Goal: Communication & Community: Answer question/provide support

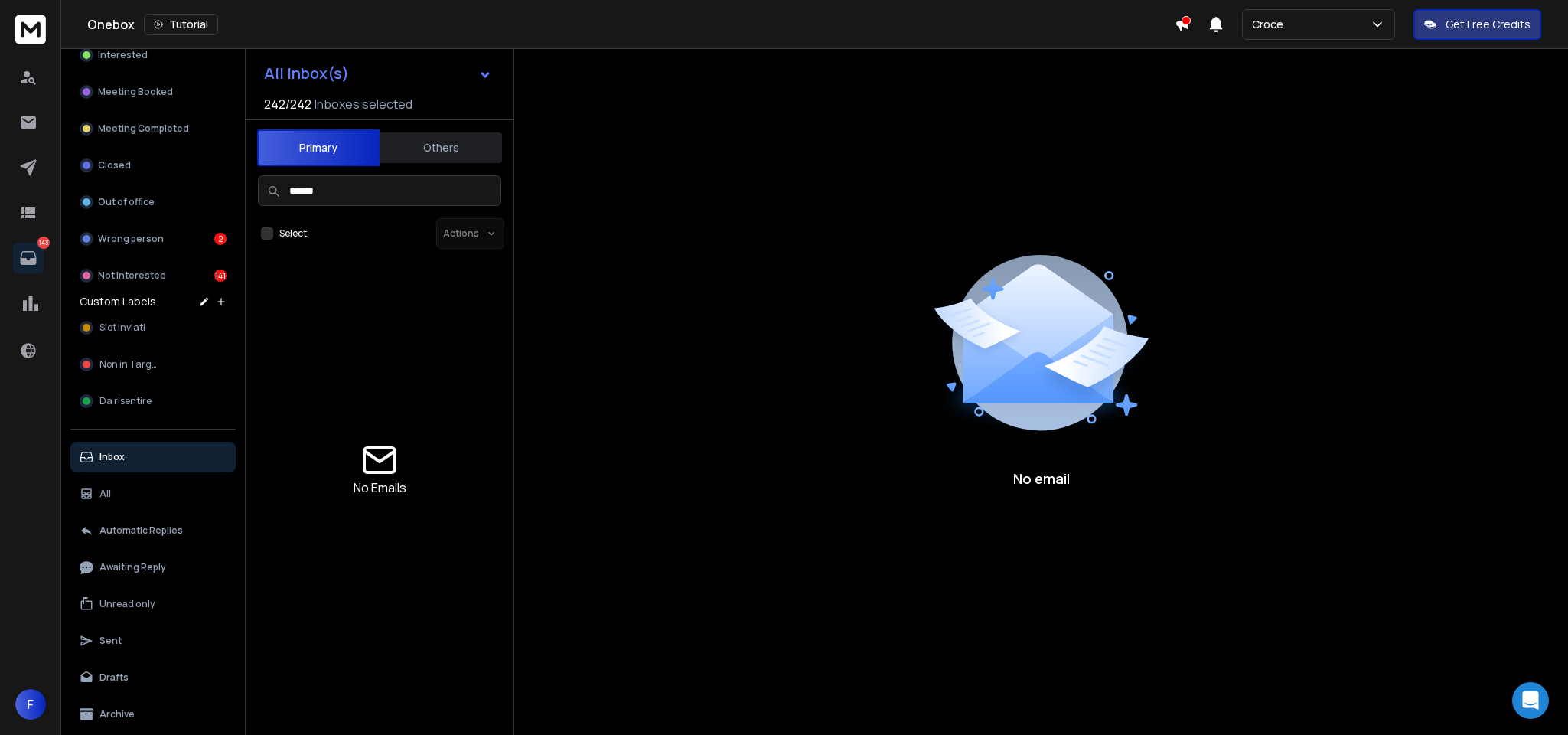
scroll to position [253, 0]
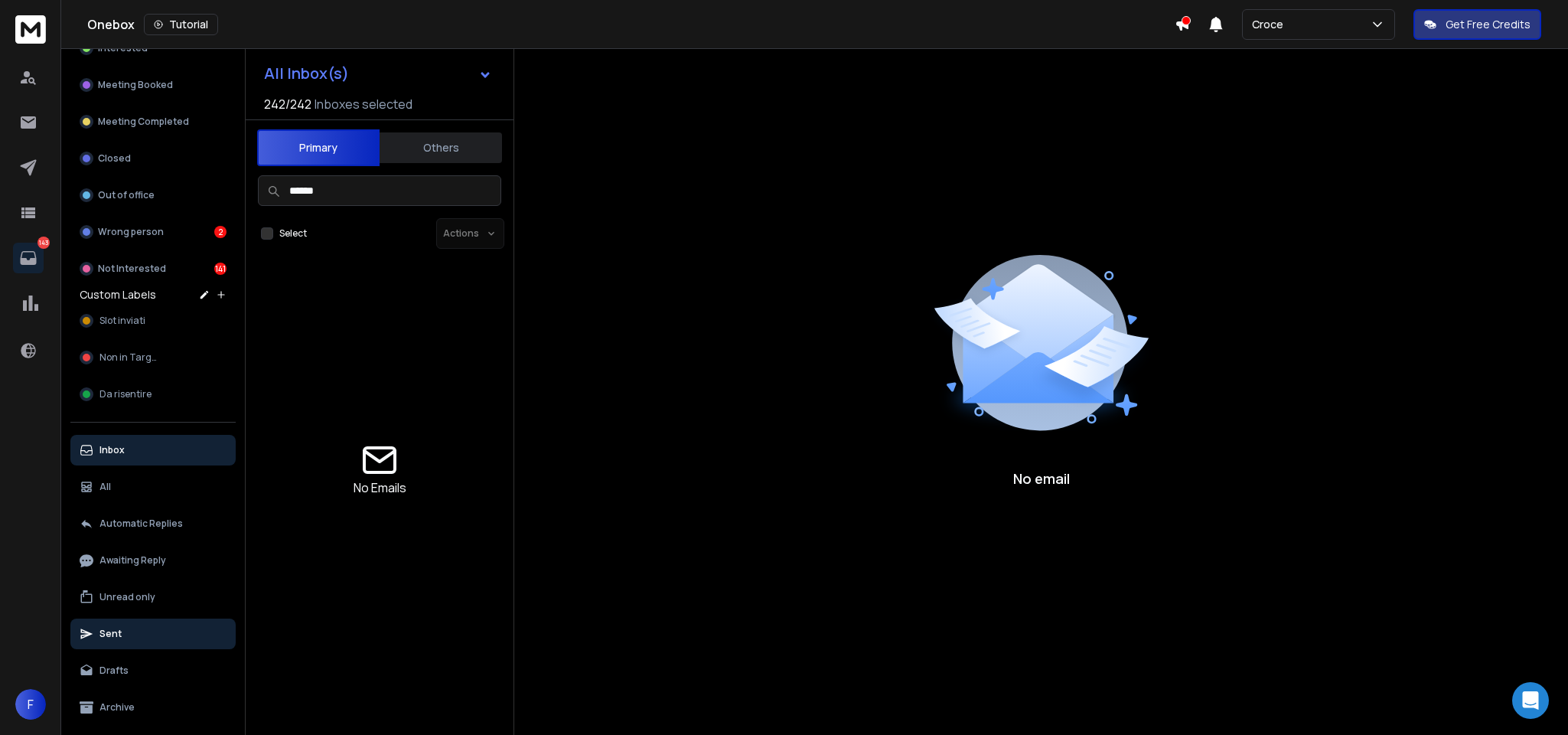
click at [163, 619] on button "Sent" at bounding box center [153, 634] width 165 height 30
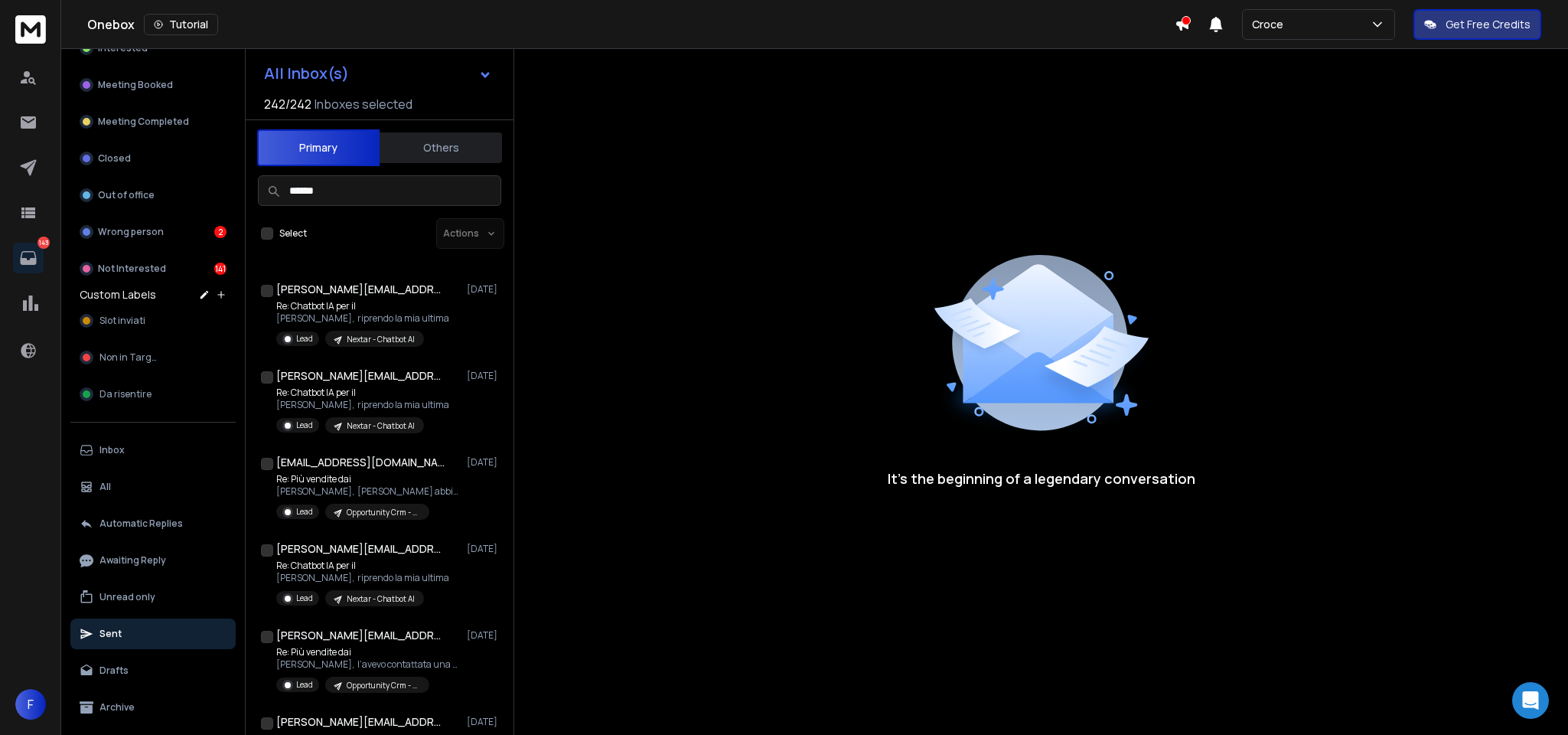
scroll to position [0, 0]
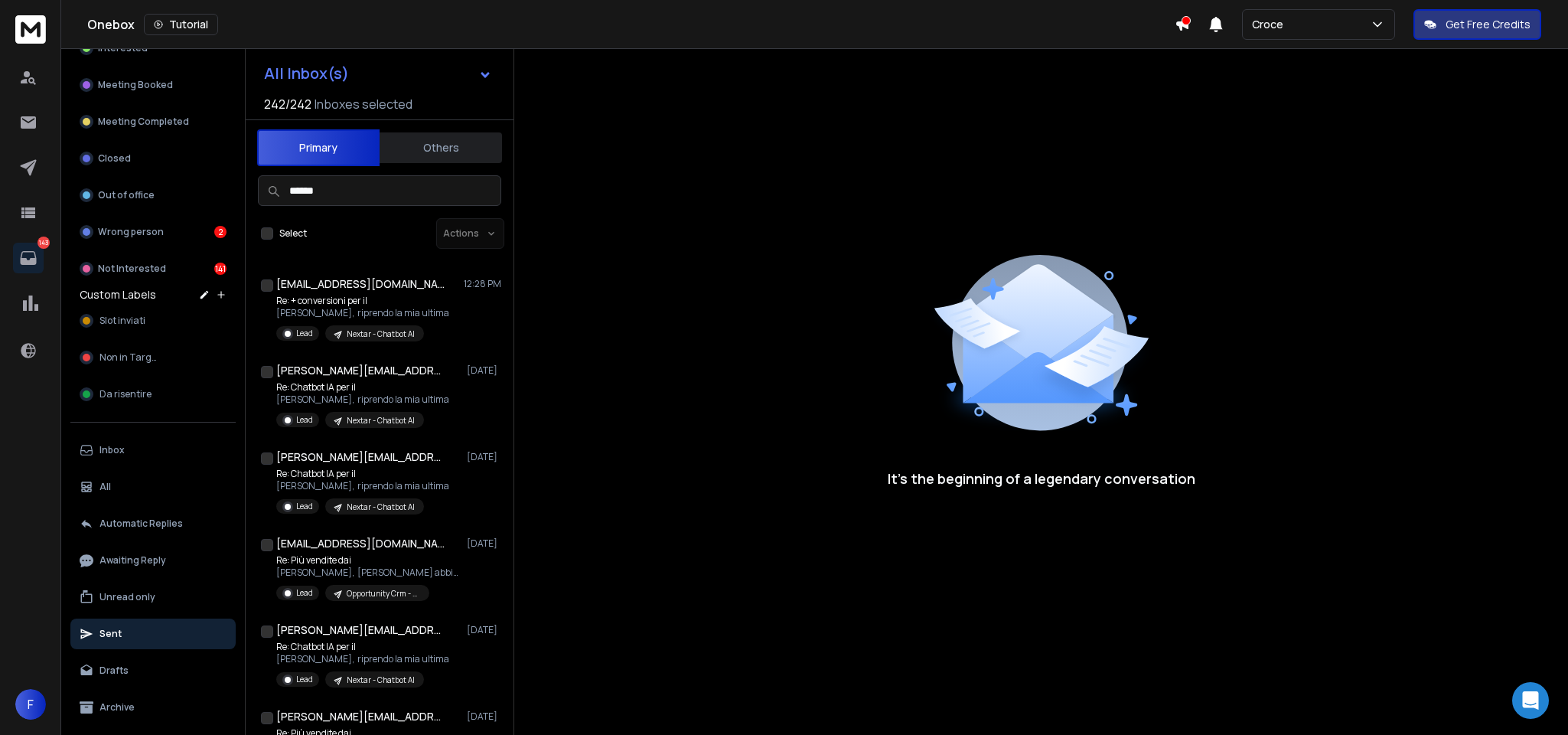
click at [420, 191] on input "******" at bounding box center [379, 190] width 243 height 30
type input "*"
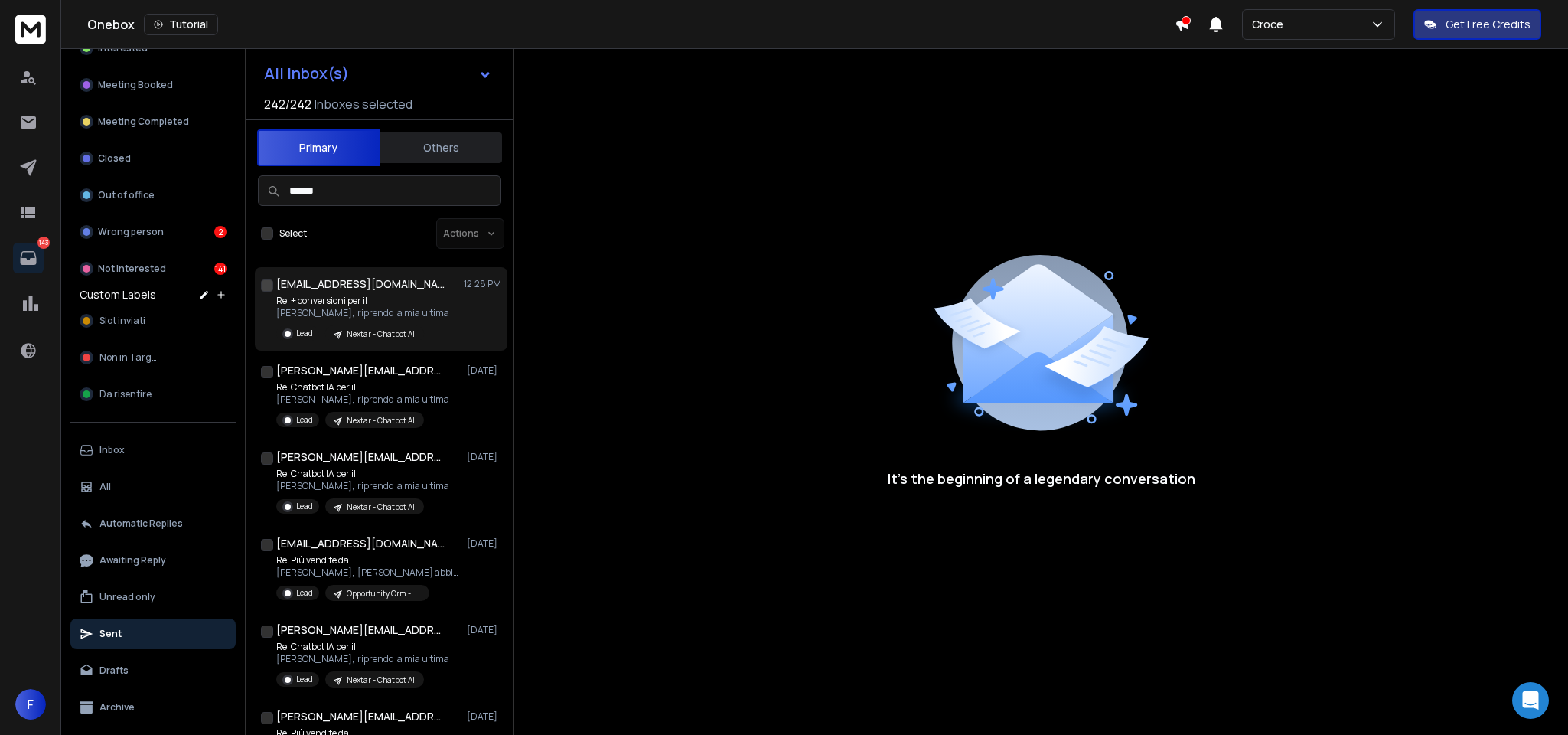
click at [446, 302] on p "Re: + conversioni per il" at bounding box center [363, 301] width 173 height 12
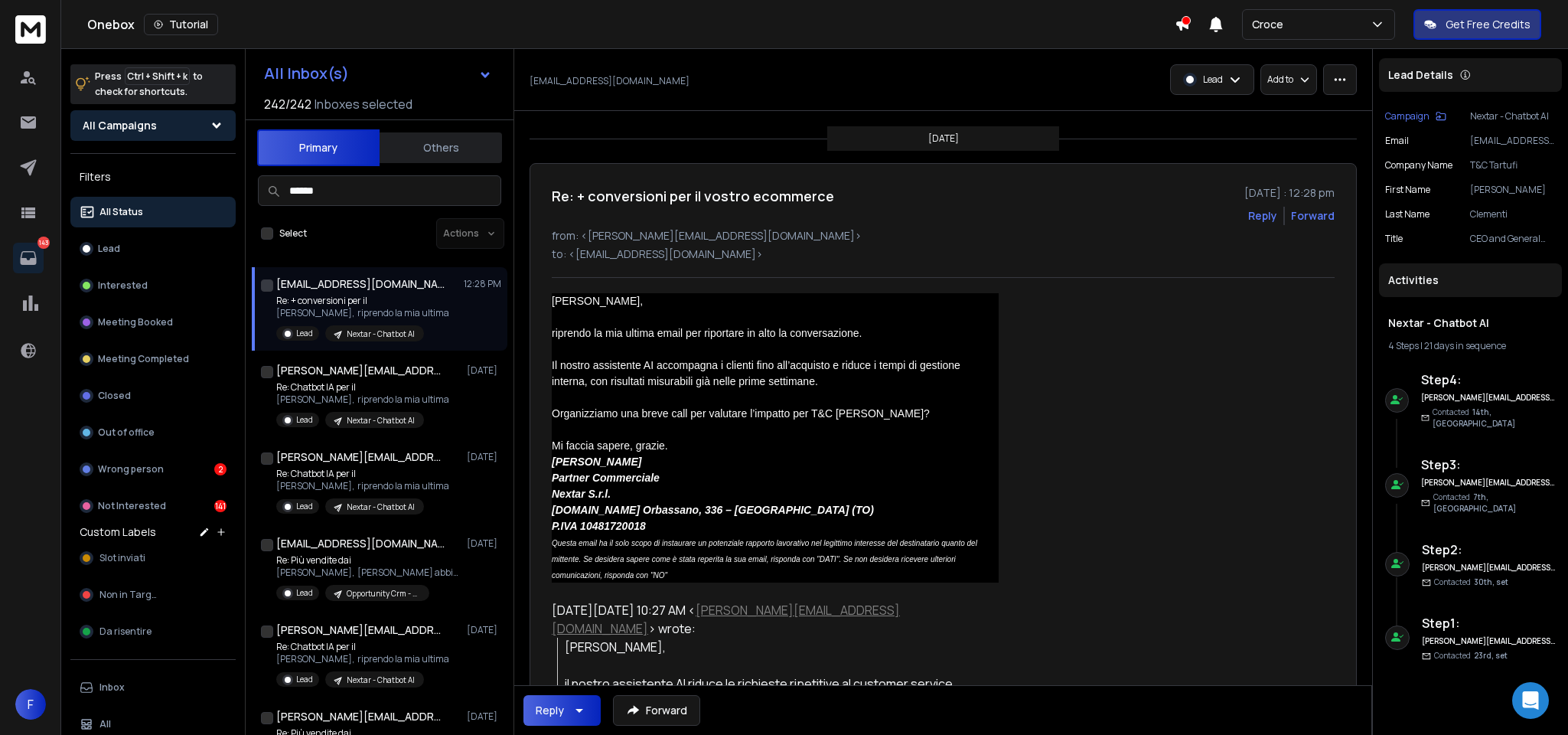
click at [213, 127] on icon at bounding box center [217, 125] width 14 height 14
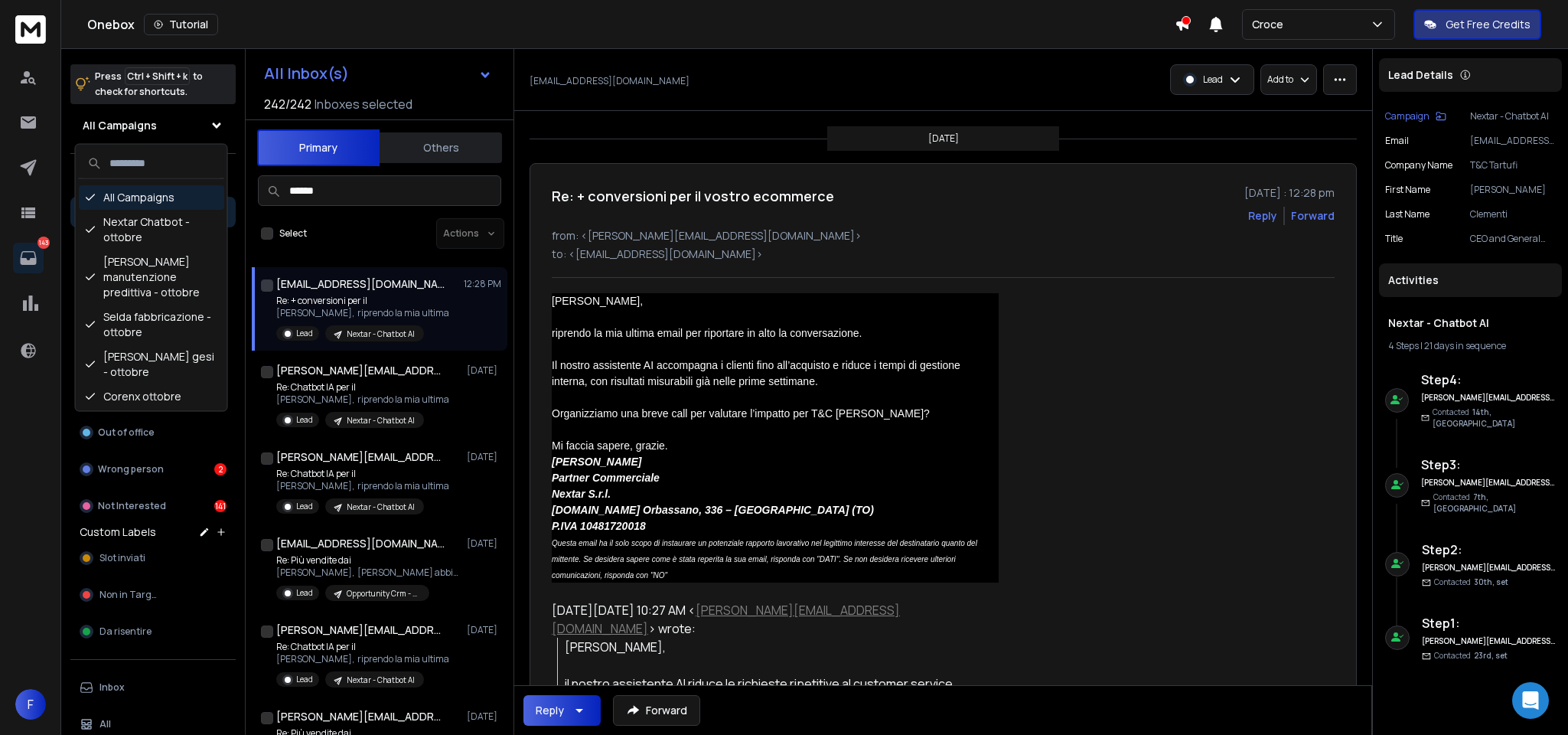
click at [174, 205] on div "All Campaigns" at bounding box center [151, 197] width 146 height 24
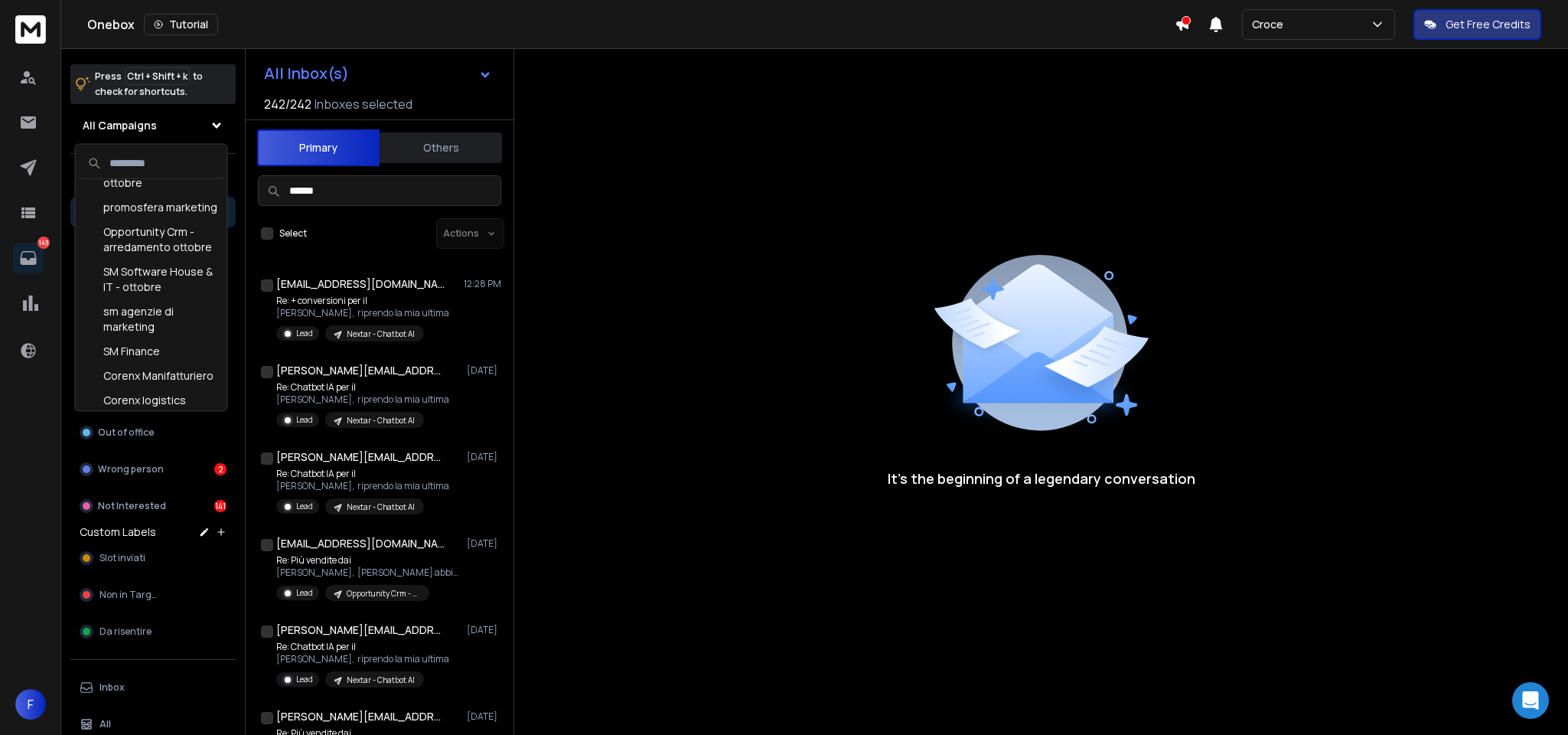
scroll to position [260, 0]
click at [192, 253] on div "SM Software House & IT - ottobre" at bounding box center [151, 272] width 146 height 40
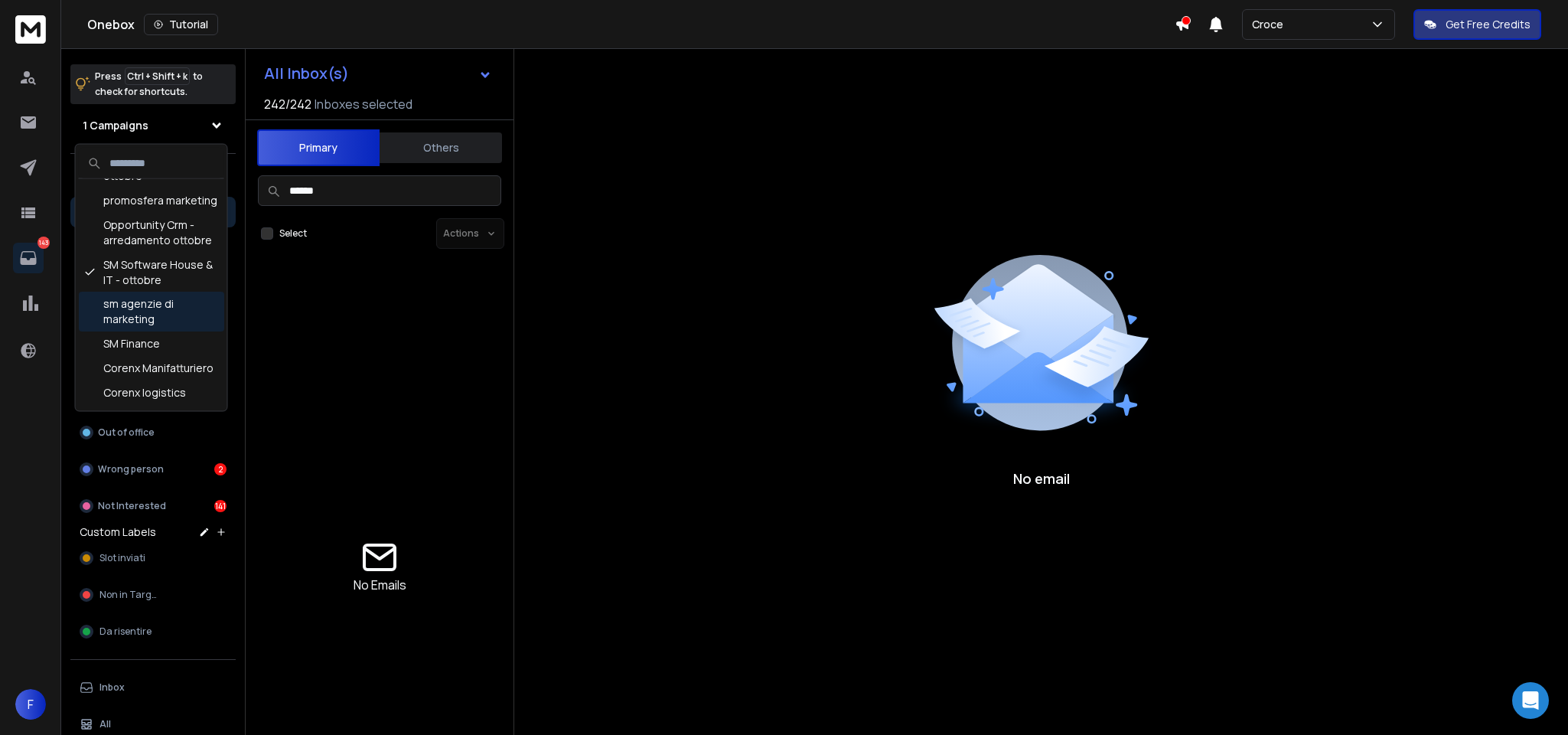
click at [174, 297] on div "sm agenzie di marketing" at bounding box center [151, 312] width 146 height 40
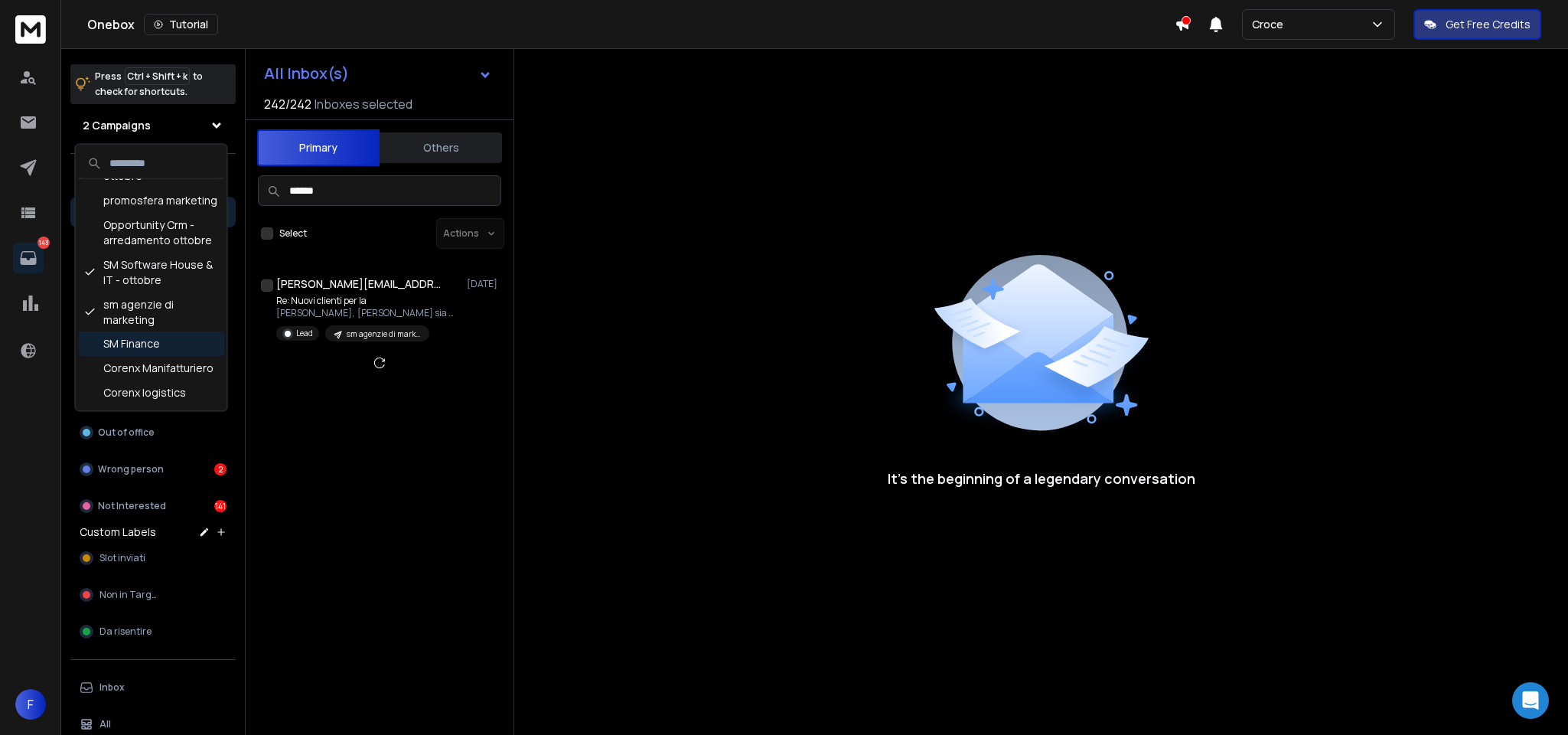
click at [164, 332] on div "SM Finance" at bounding box center [151, 344] width 146 height 24
click at [167, 256] on div "SM Software House & IT - ottobre" at bounding box center [151, 272] width 146 height 40
click at [161, 292] on div "sm agenzie di marketing" at bounding box center [151, 312] width 146 height 40
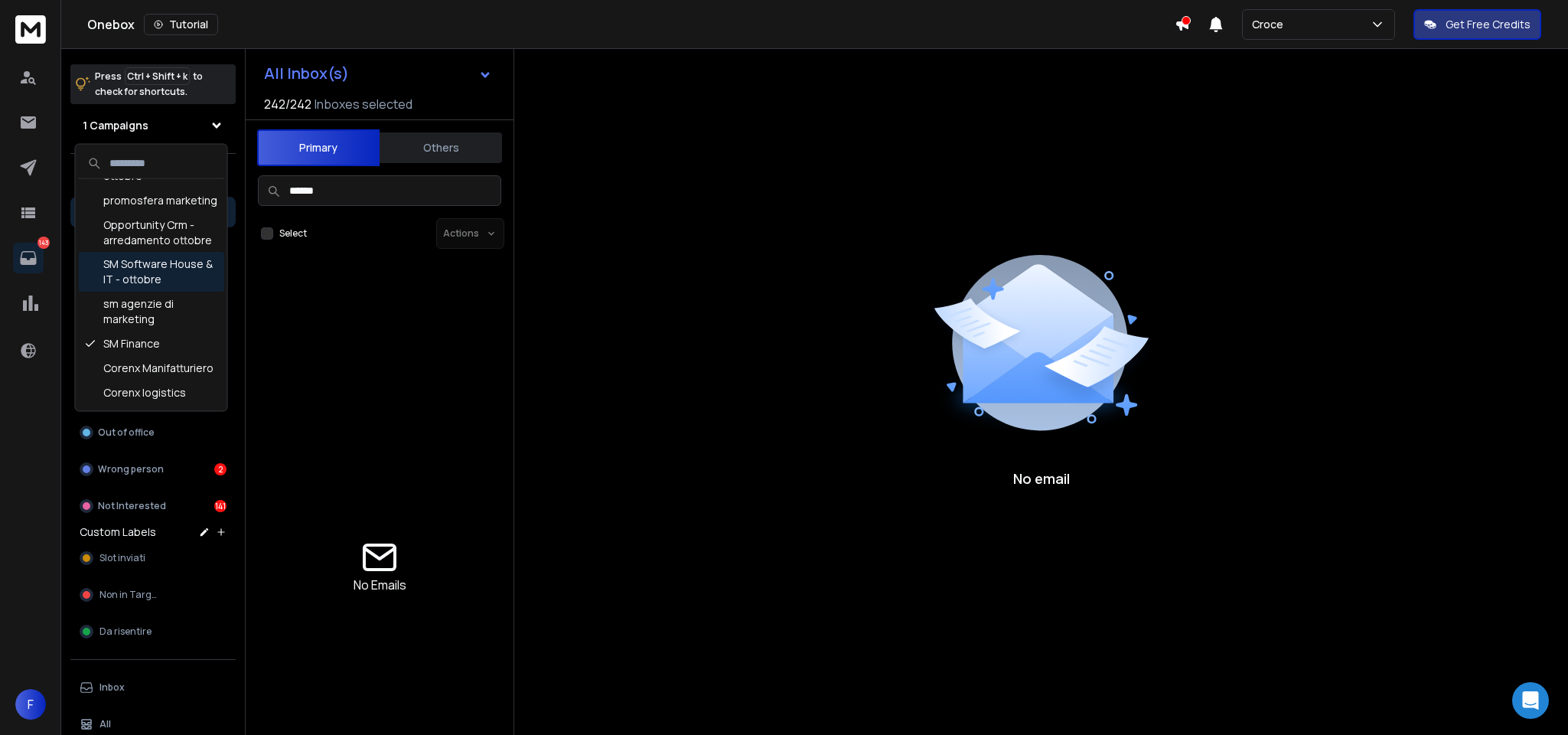
click at [207, 257] on div "SM Software House & IT - ottobre" at bounding box center [151, 272] width 146 height 40
click at [174, 310] on div "sm agenzie di marketing" at bounding box center [151, 312] width 146 height 40
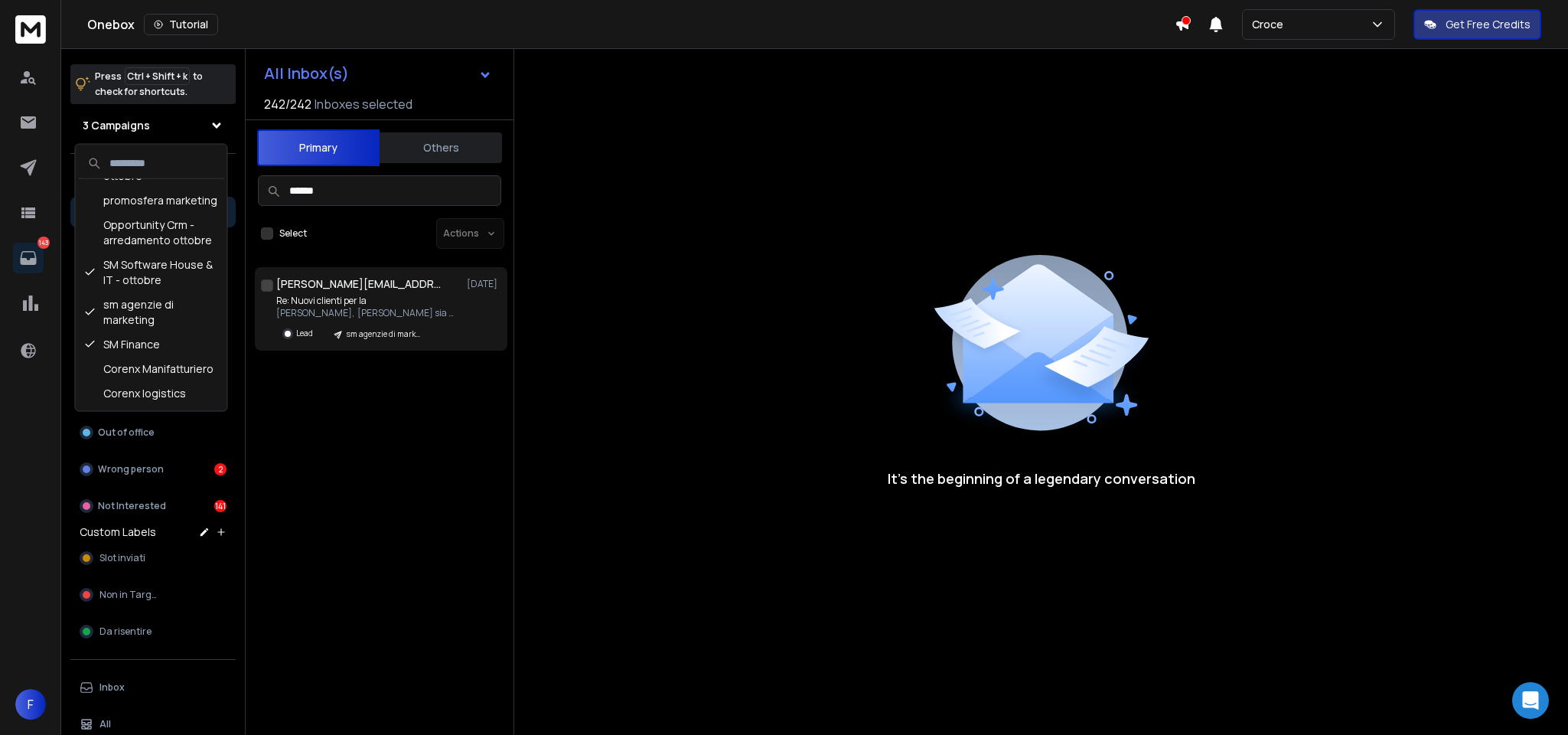
click at [451, 322] on div "Re: Nuovi clienti per la Buongiorno Pintarelli, immagino sia molto impegnato Le…" at bounding box center [368, 318] width 184 height 47
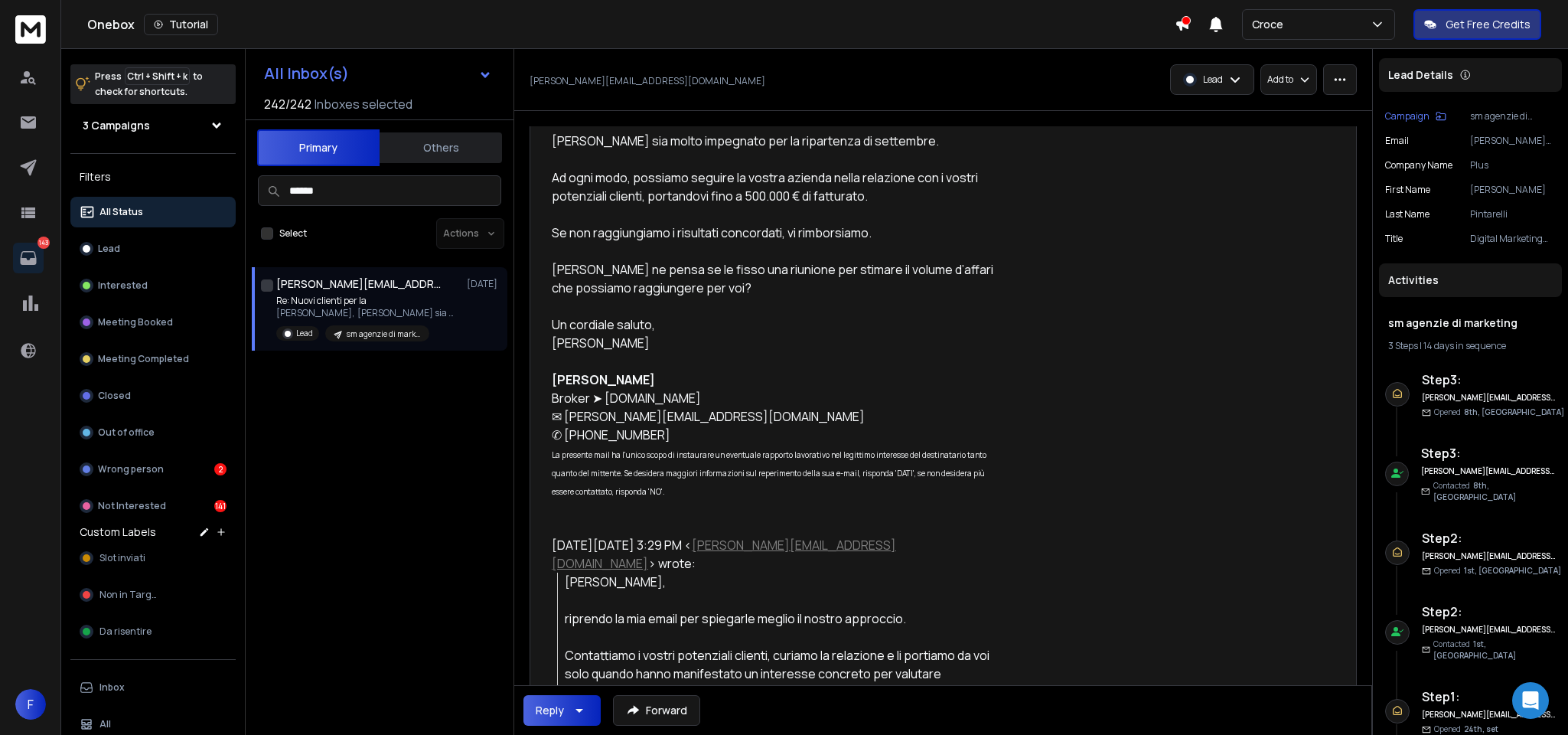
scroll to position [0, 0]
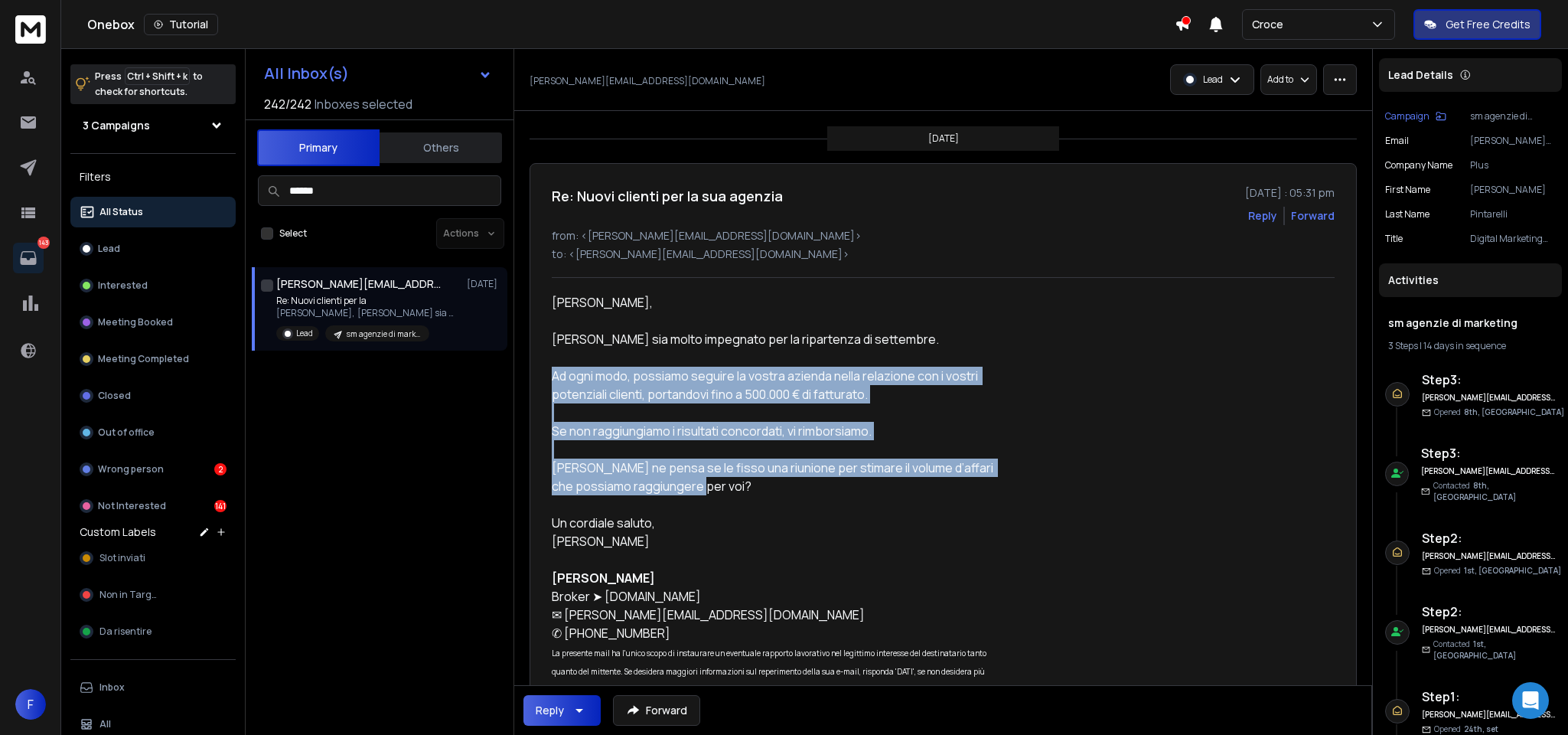
drag, startPoint x: 555, startPoint y: 381, endPoint x: 756, endPoint y: 489, distance: 228.2
click at [754, 487] on div "Cosa ne pensa se le fisso una riunione per stimare il volume d’affari che possi…" at bounding box center [775, 476] width 447 height 37
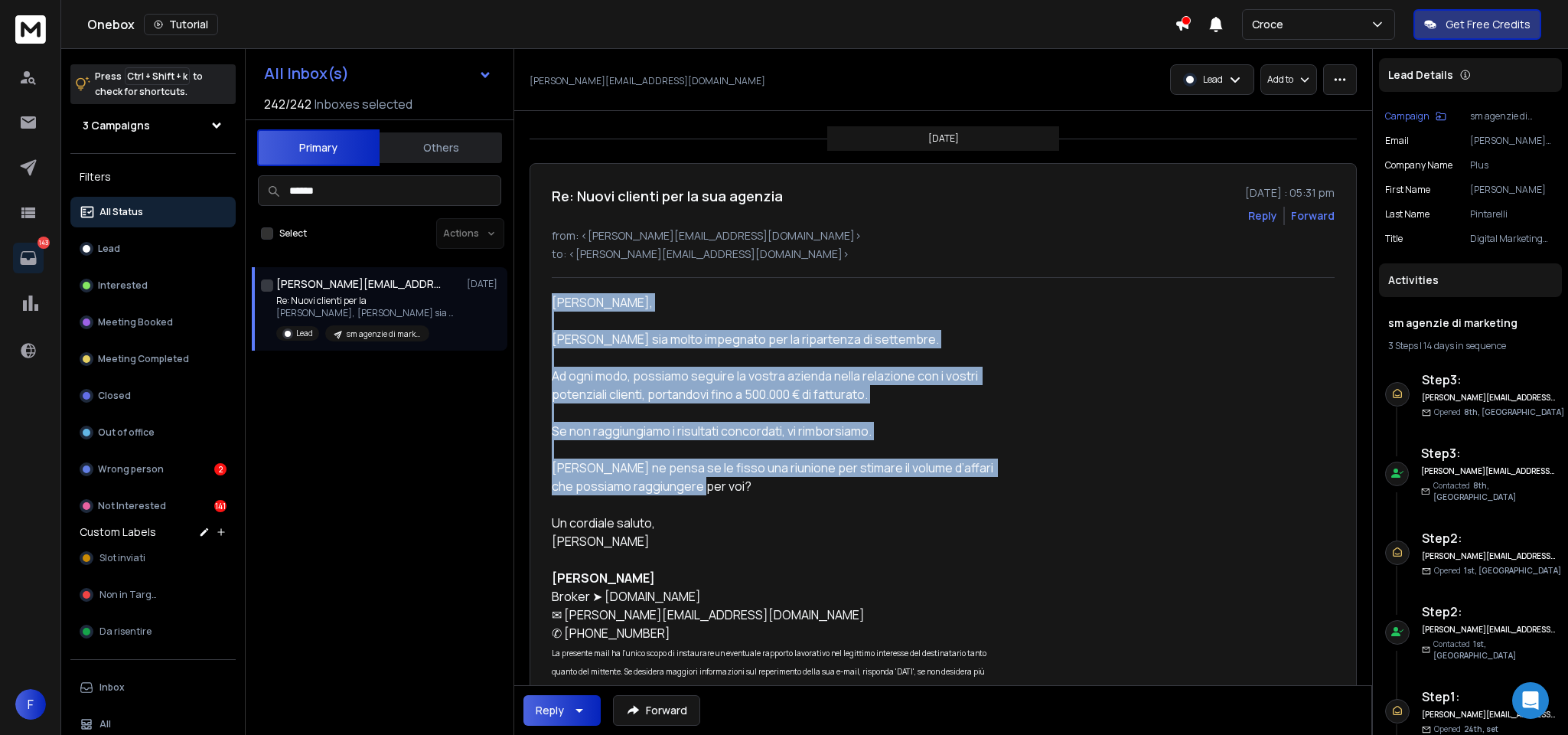
drag, startPoint x: 754, startPoint y: 486, endPoint x: 549, endPoint y: 299, distance: 277.5
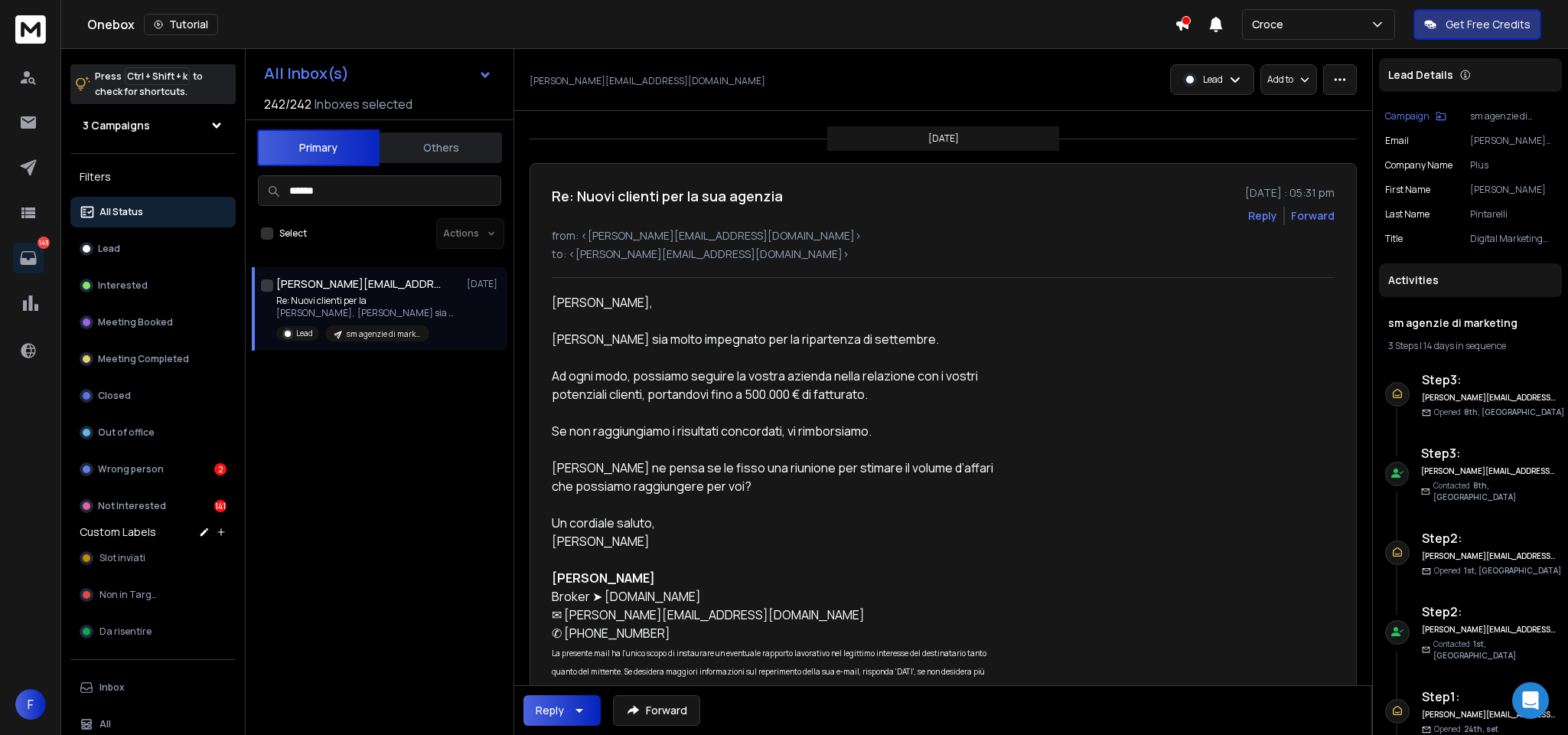
click at [728, 496] on div at bounding box center [775, 505] width 447 height 19
drag, startPoint x: 654, startPoint y: 539, endPoint x: 549, endPoint y: 310, distance: 251.9
click at [706, 398] on div "Ad ogni modo, possiamo seguire la vostra azienda nella relazione con i vostri p…" at bounding box center [775, 385] width 447 height 37
click at [363, 191] on input "******" at bounding box center [379, 190] width 243 height 30
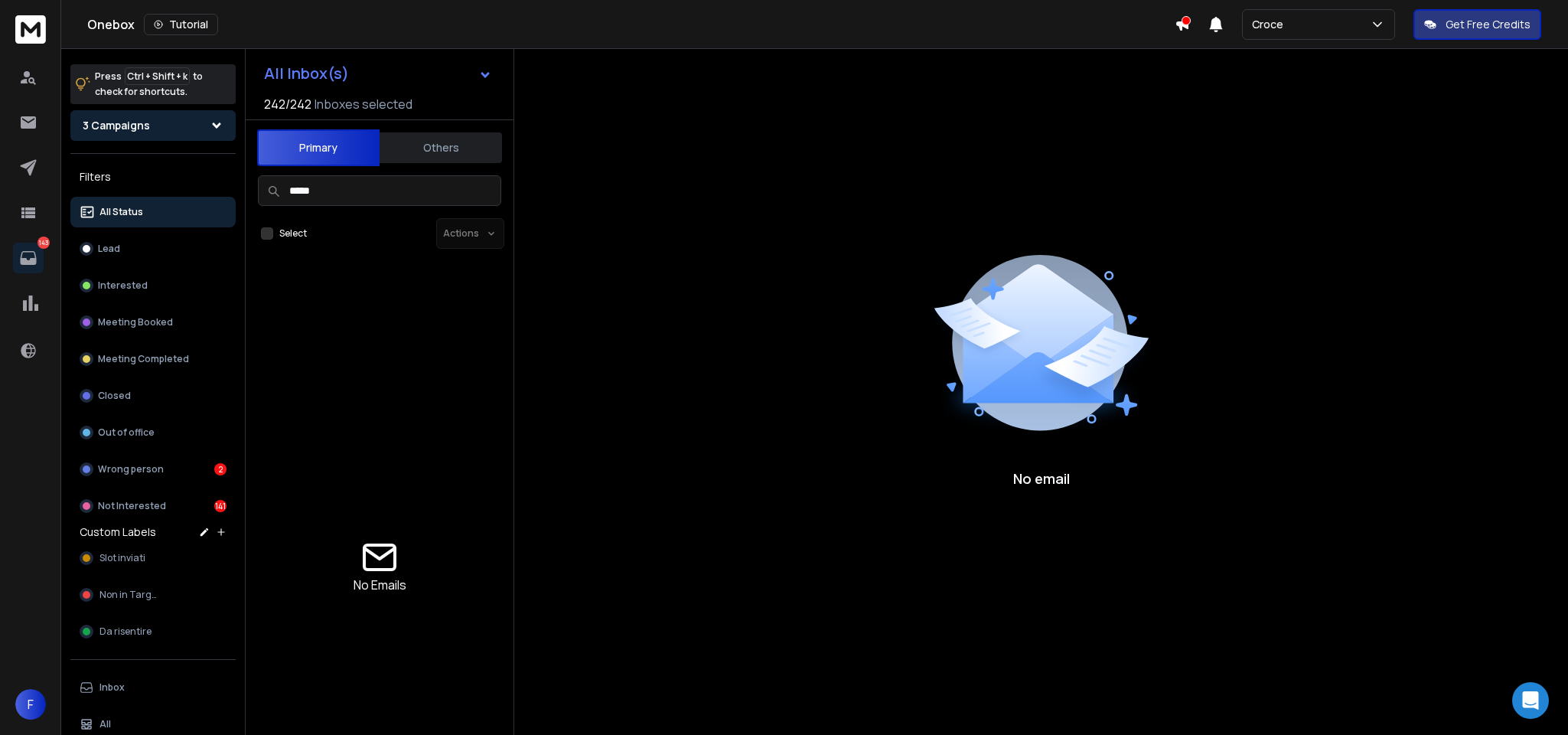
click at [199, 115] on button "3 Campaigns" at bounding box center [153, 125] width 165 height 30
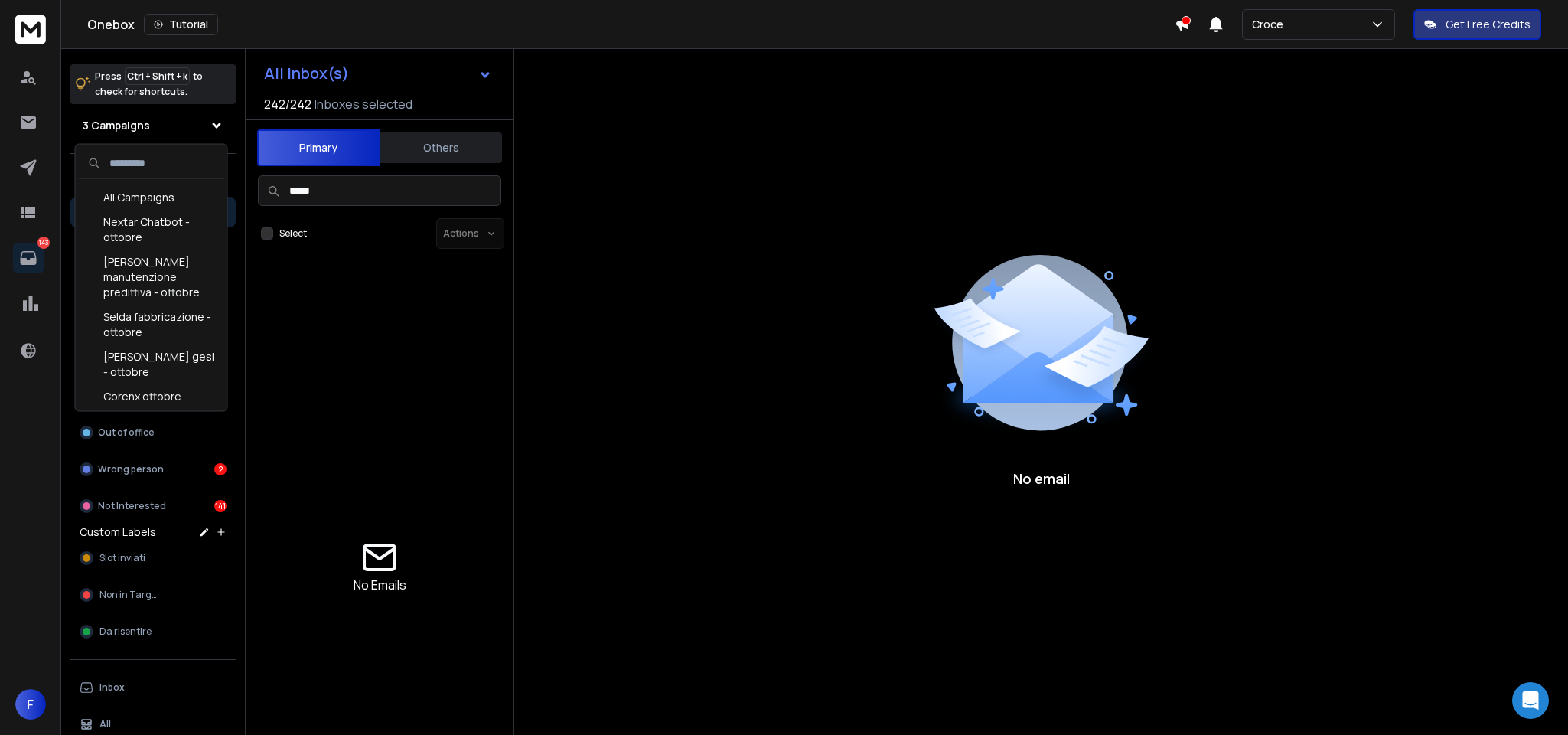
click at [432, 177] on input "*****" at bounding box center [379, 190] width 243 height 30
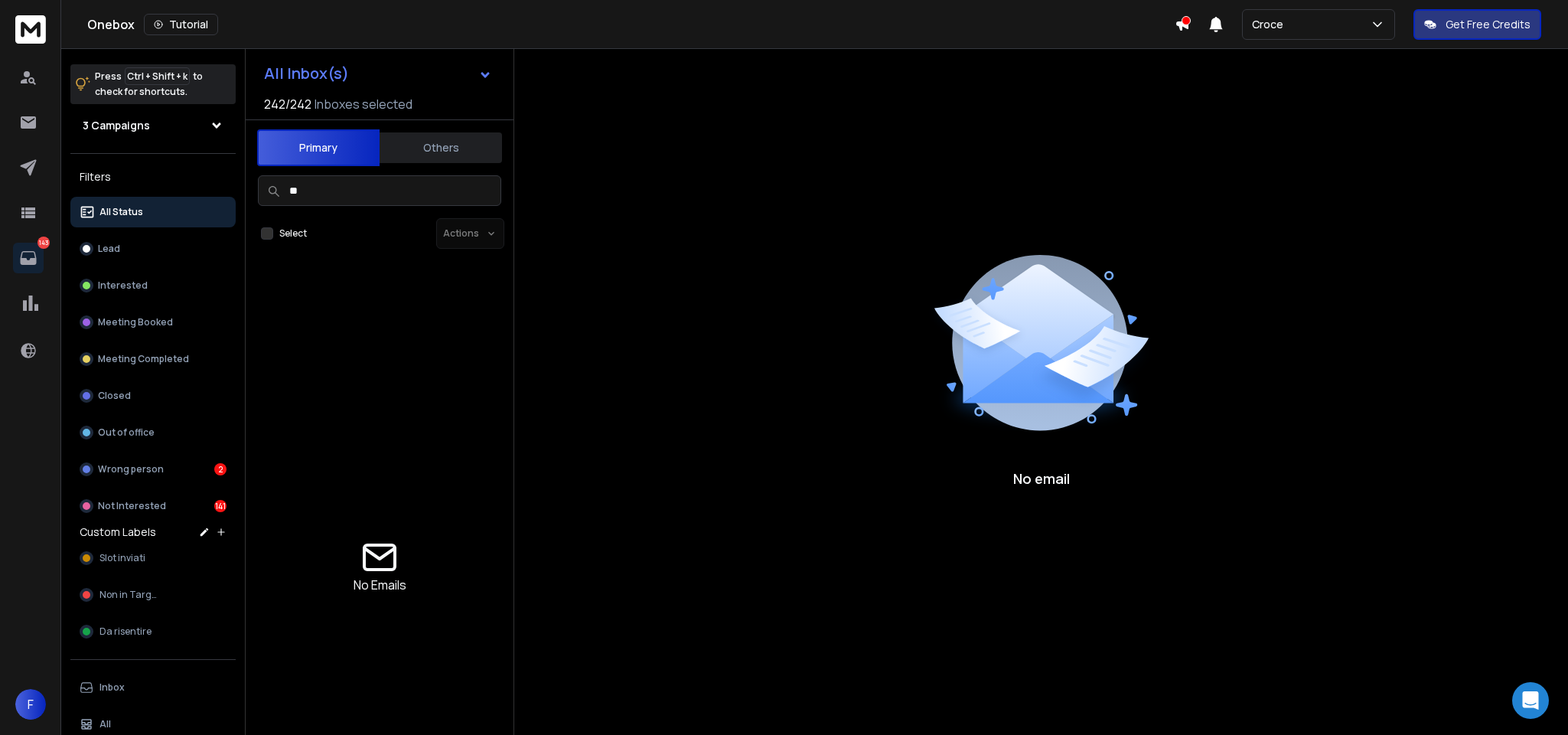
type input "*"
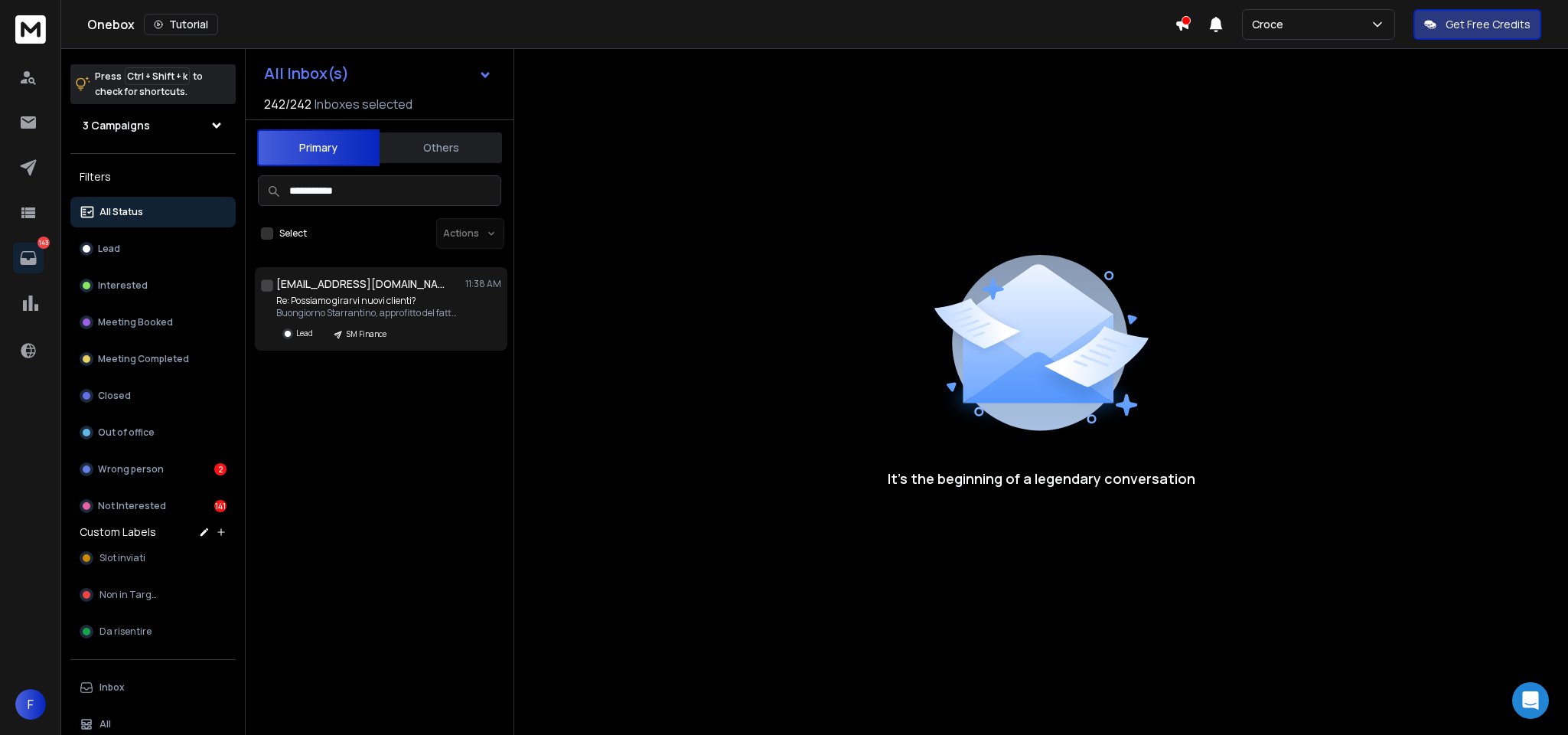
type input "**********"
click at [415, 333] on div "Lead SM Finance" at bounding box center [368, 333] width 184 height 16
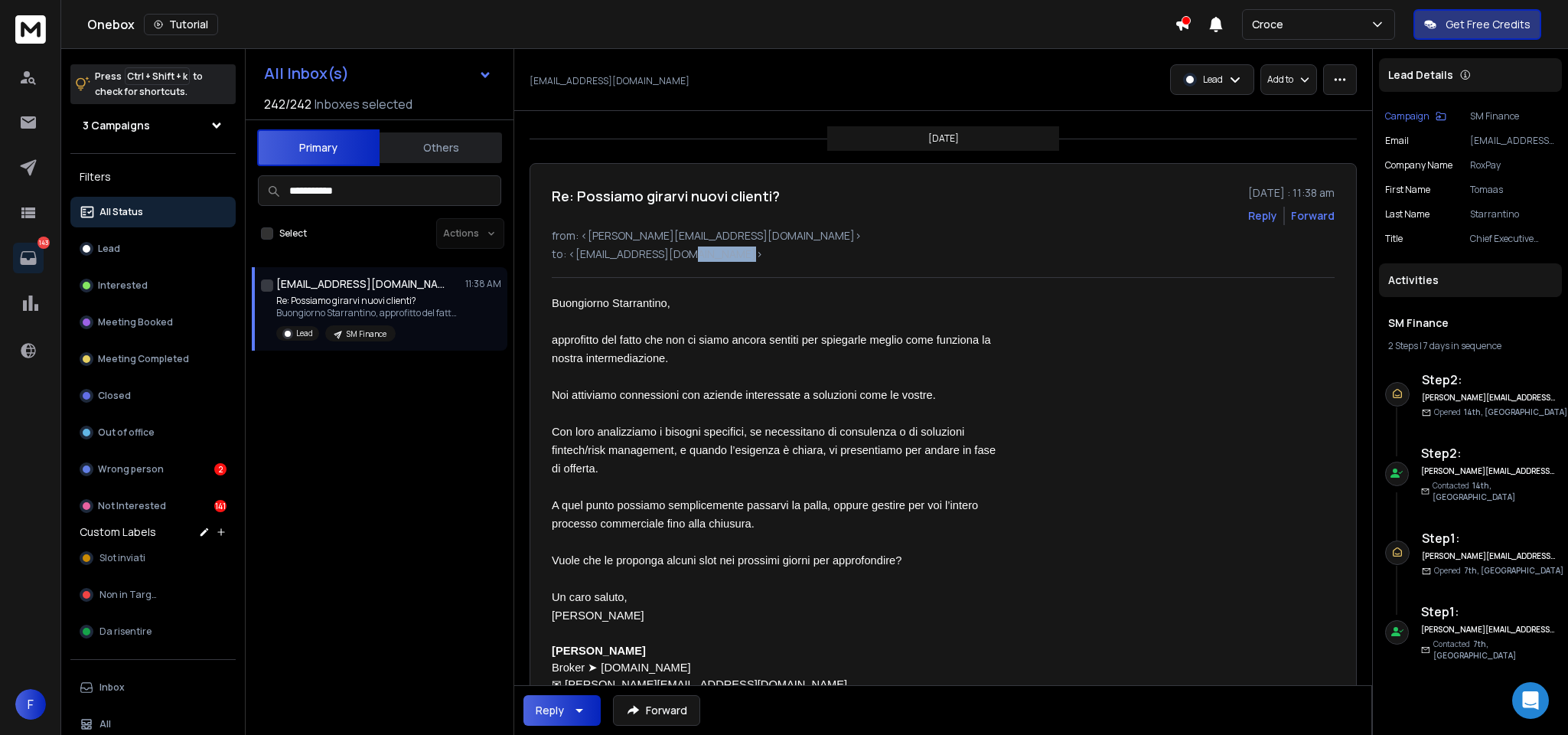
drag, startPoint x: 675, startPoint y: 248, endPoint x: 728, endPoint y: 256, distance: 53.6
click at [728, 256] on p "to: <tomaas.starrantino@roxpay.eu>" at bounding box center [943, 254] width 783 height 16
copy p "roxpay.eu"
click at [317, 194] on input "**********" at bounding box center [379, 190] width 243 height 30
click at [317, 193] on input "**********" at bounding box center [379, 190] width 243 height 30
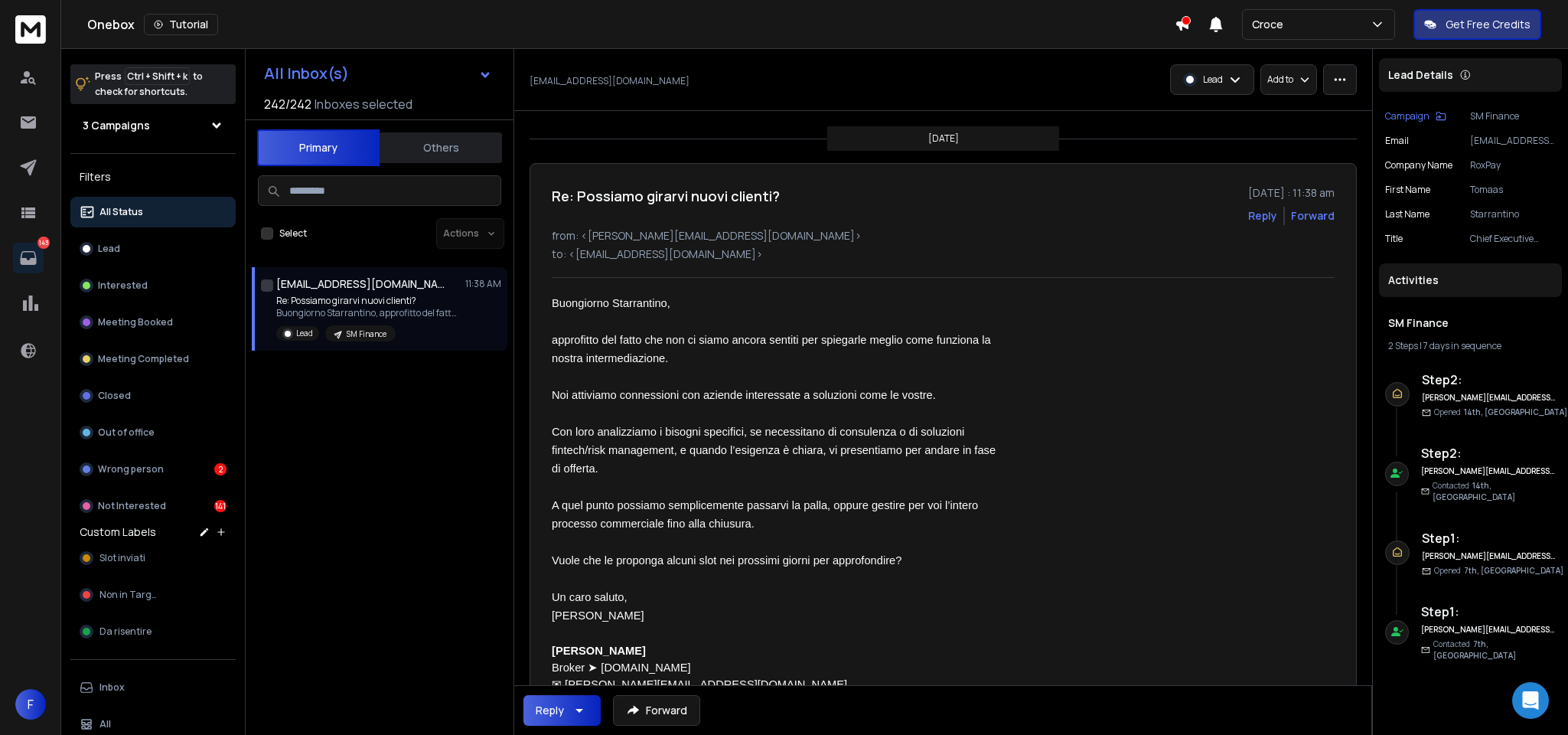
click at [126, 218] on div "All Status" at bounding box center [111, 212] width 64 height 16
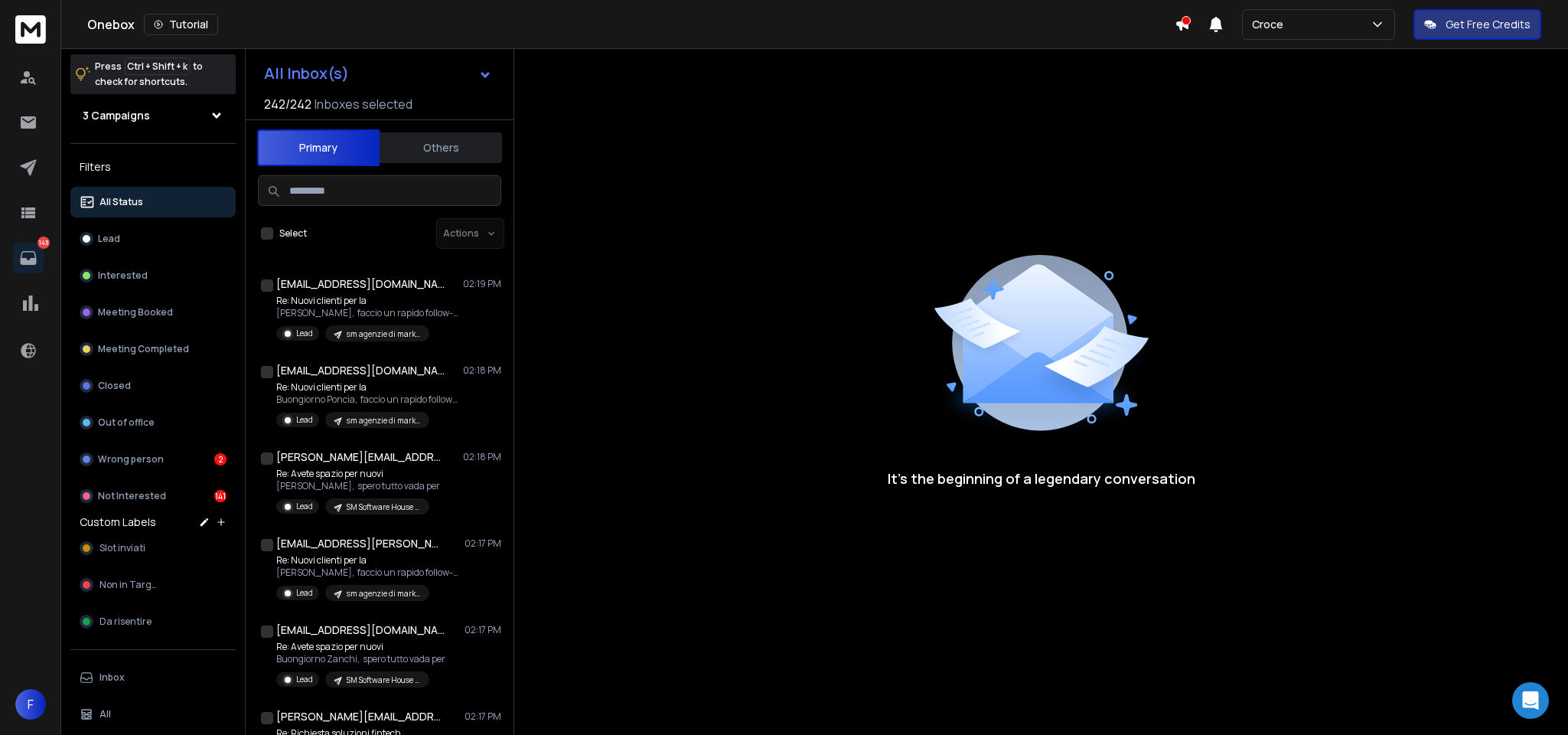
scroll to position [12, 0]
click at [136, 683] on button "Inbox" at bounding box center [153, 675] width 165 height 30
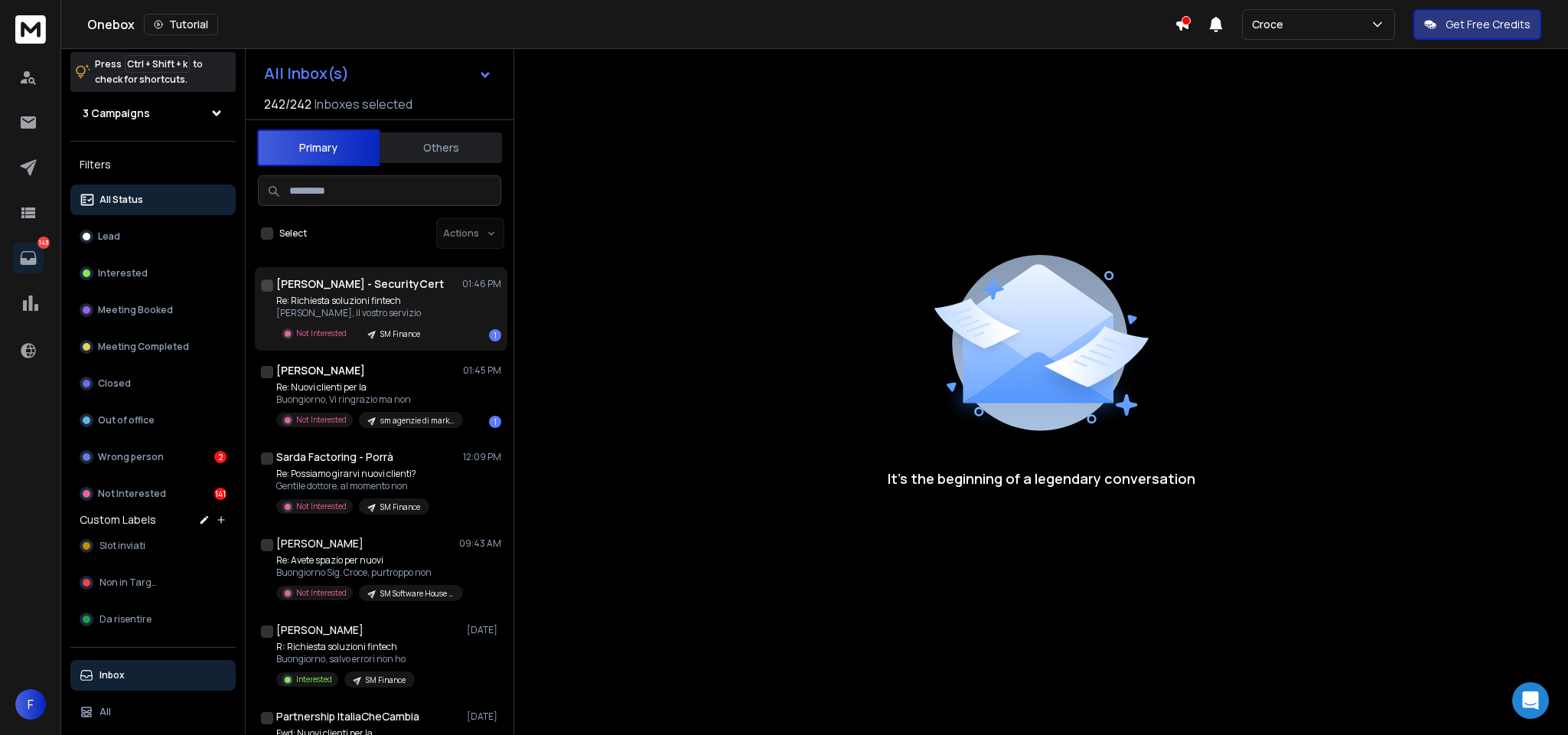
click at [463, 318] on div "Re: Richiesta soluzioni fintech Buongiorno Francesco, il vostro servizio Not In…" at bounding box center [389, 318] width 225 height 47
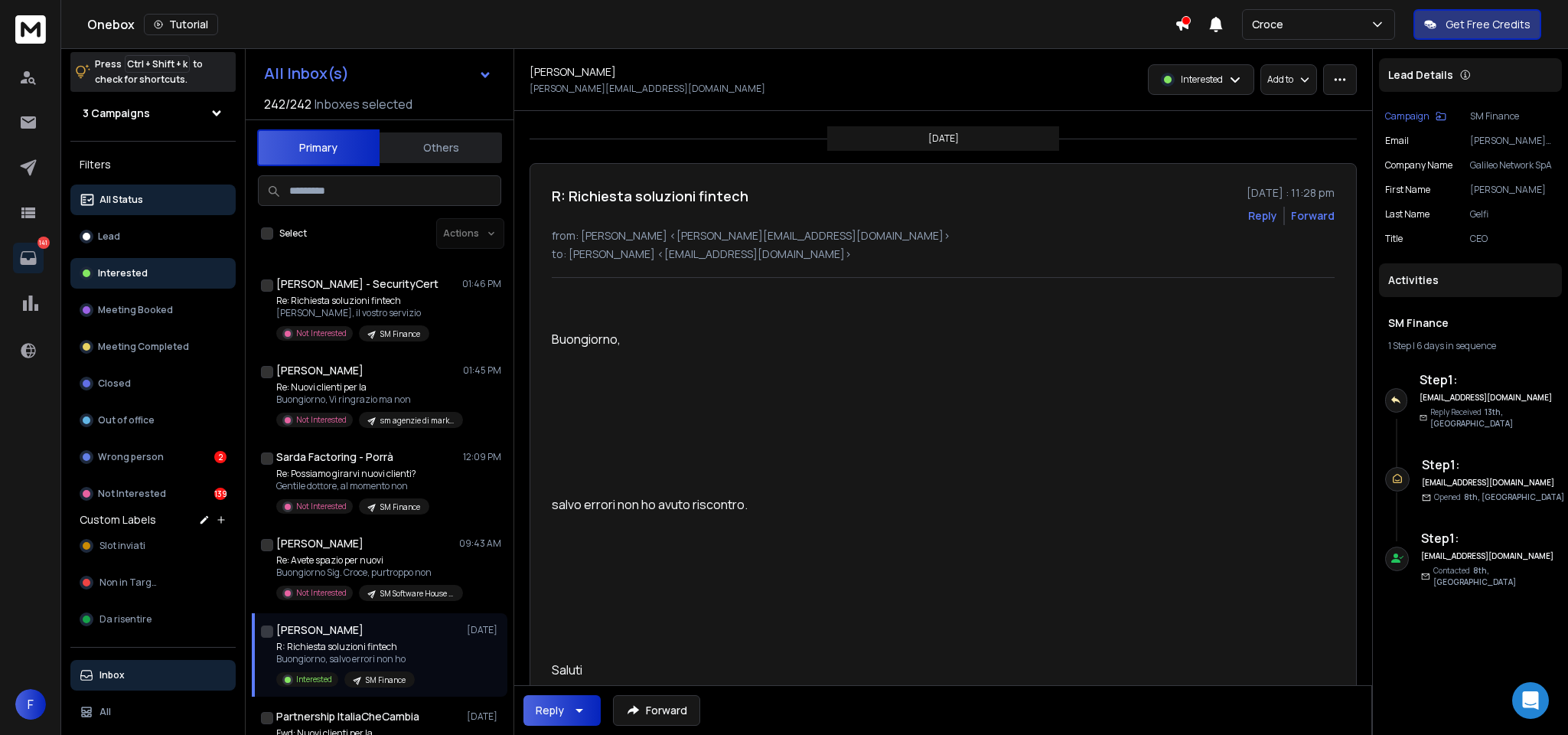
click at [143, 281] on button "Interested" at bounding box center [153, 273] width 165 height 30
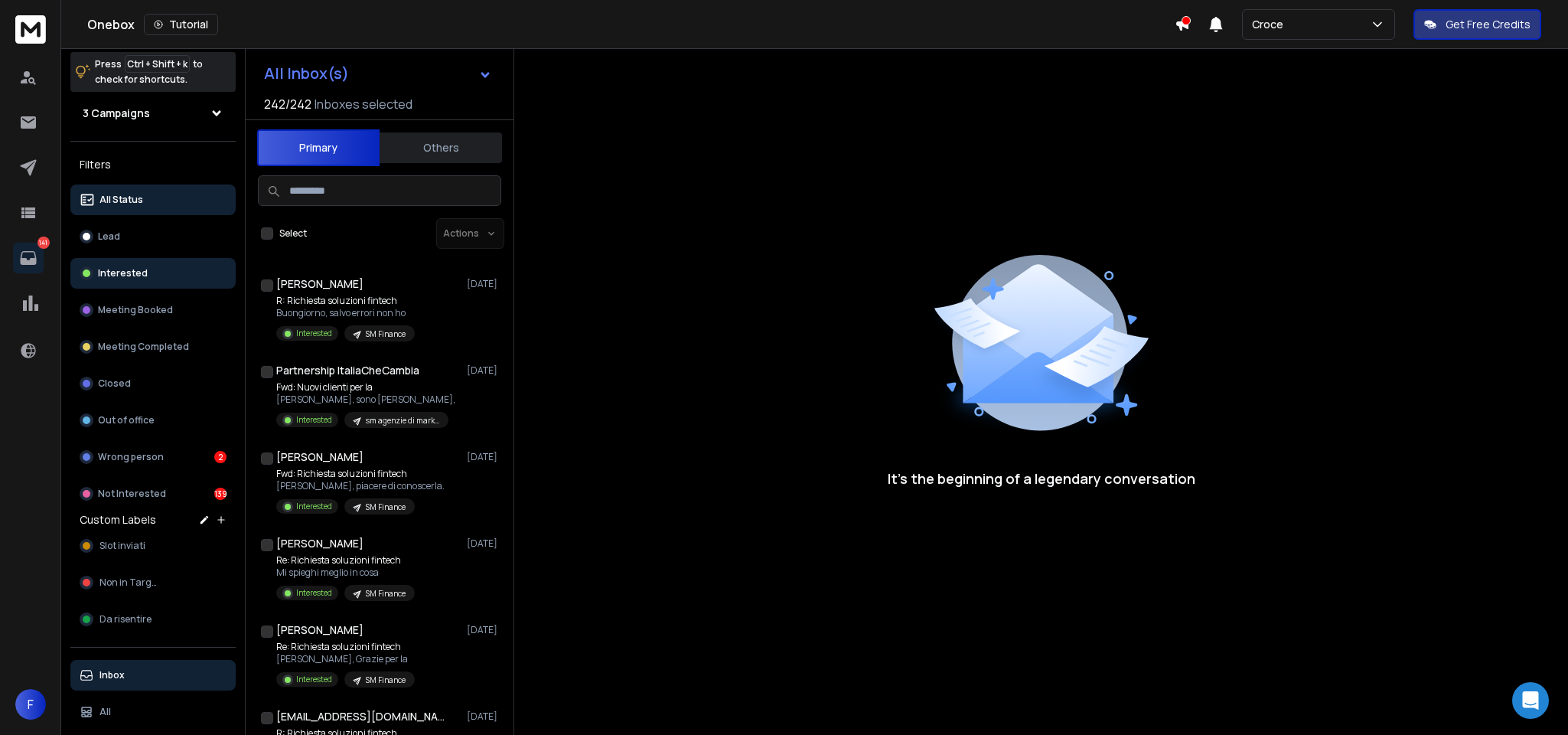
click at [166, 197] on button "All Status" at bounding box center [153, 200] width 165 height 30
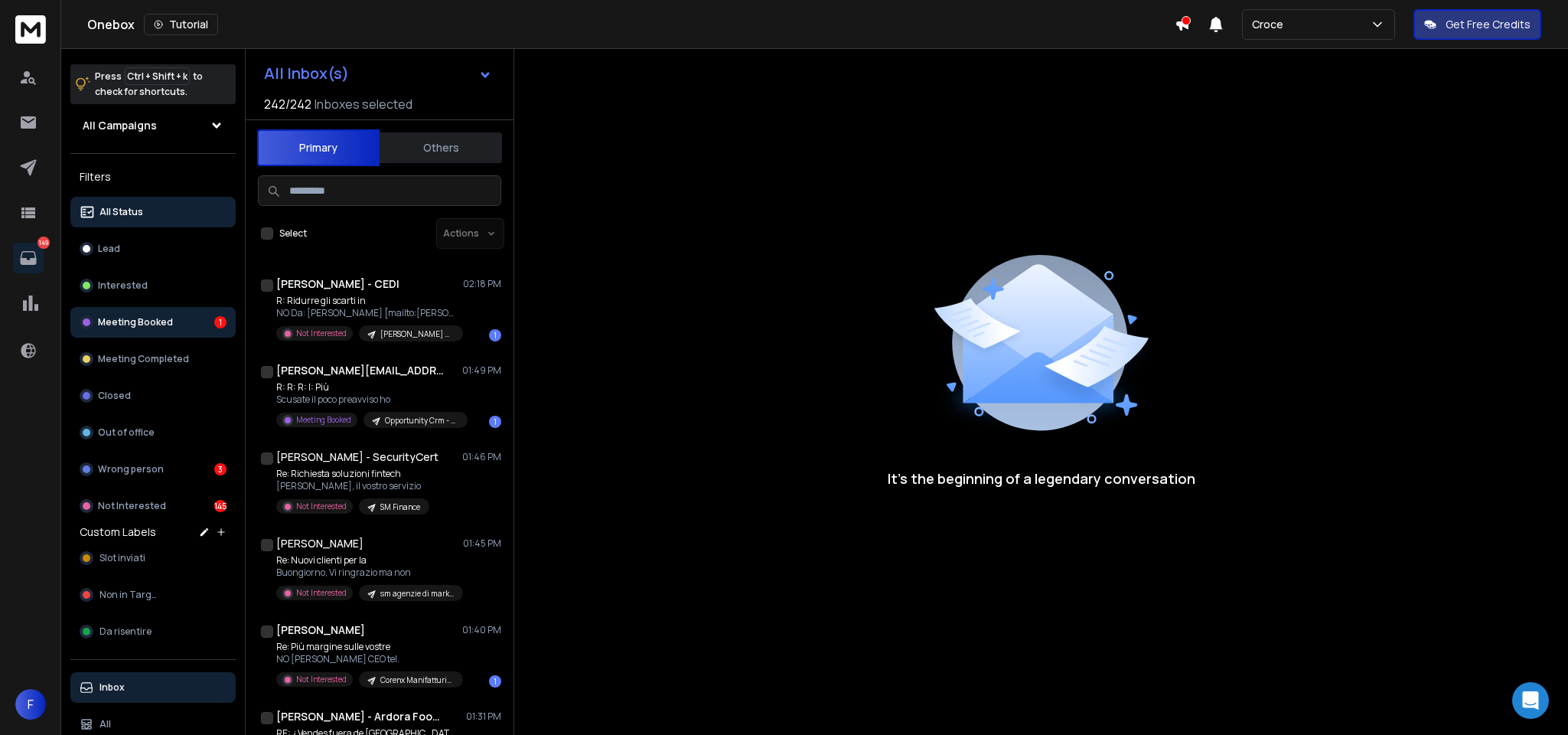
click at [198, 322] on button "Meeting Booked 1" at bounding box center [153, 322] width 165 height 30
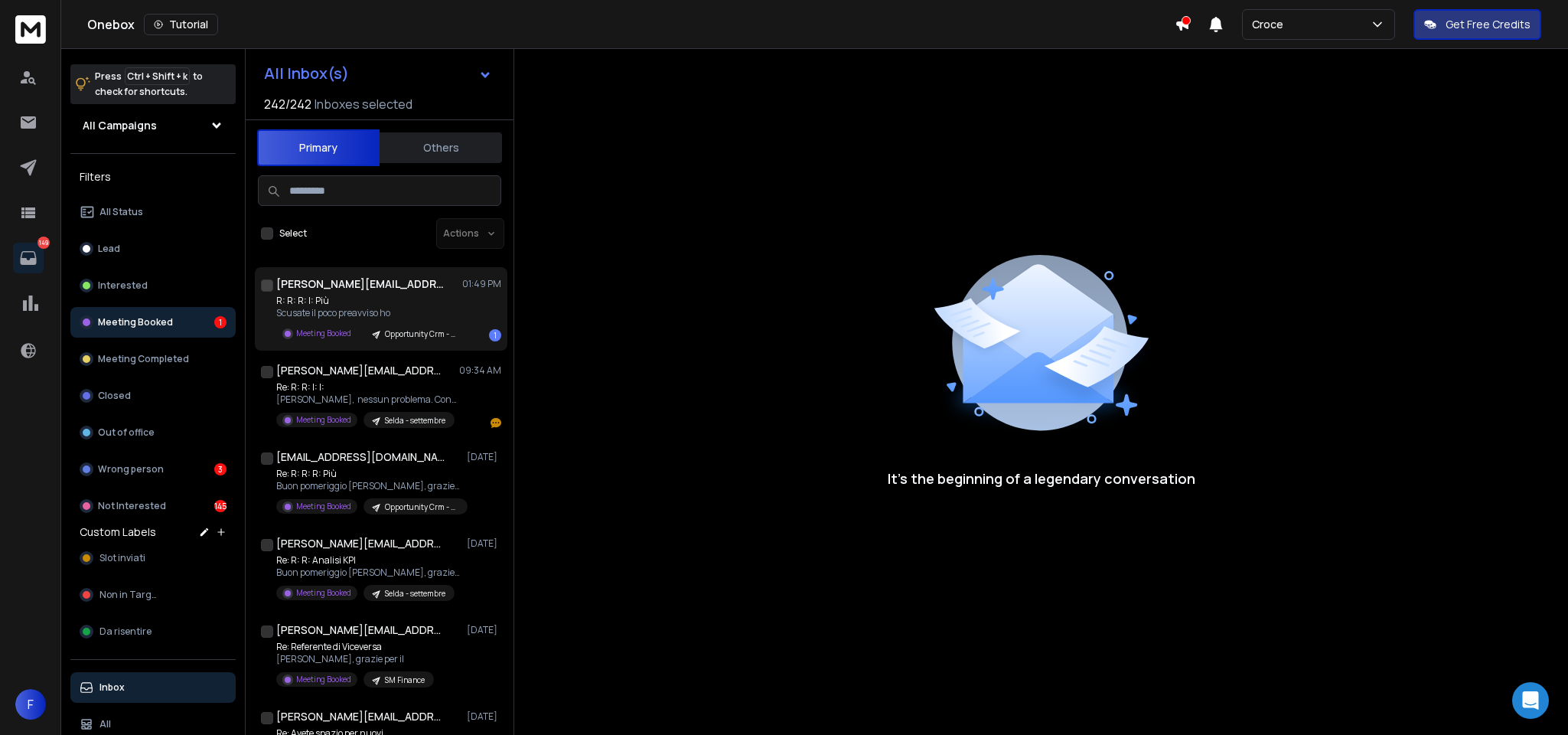
click at [473, 304] on div "R: R: R: I: Più Scusate il poco preavviso ho Meeting Booked Opportunity Crm - a…" at bounding box center [389, 318] width 225 height 47
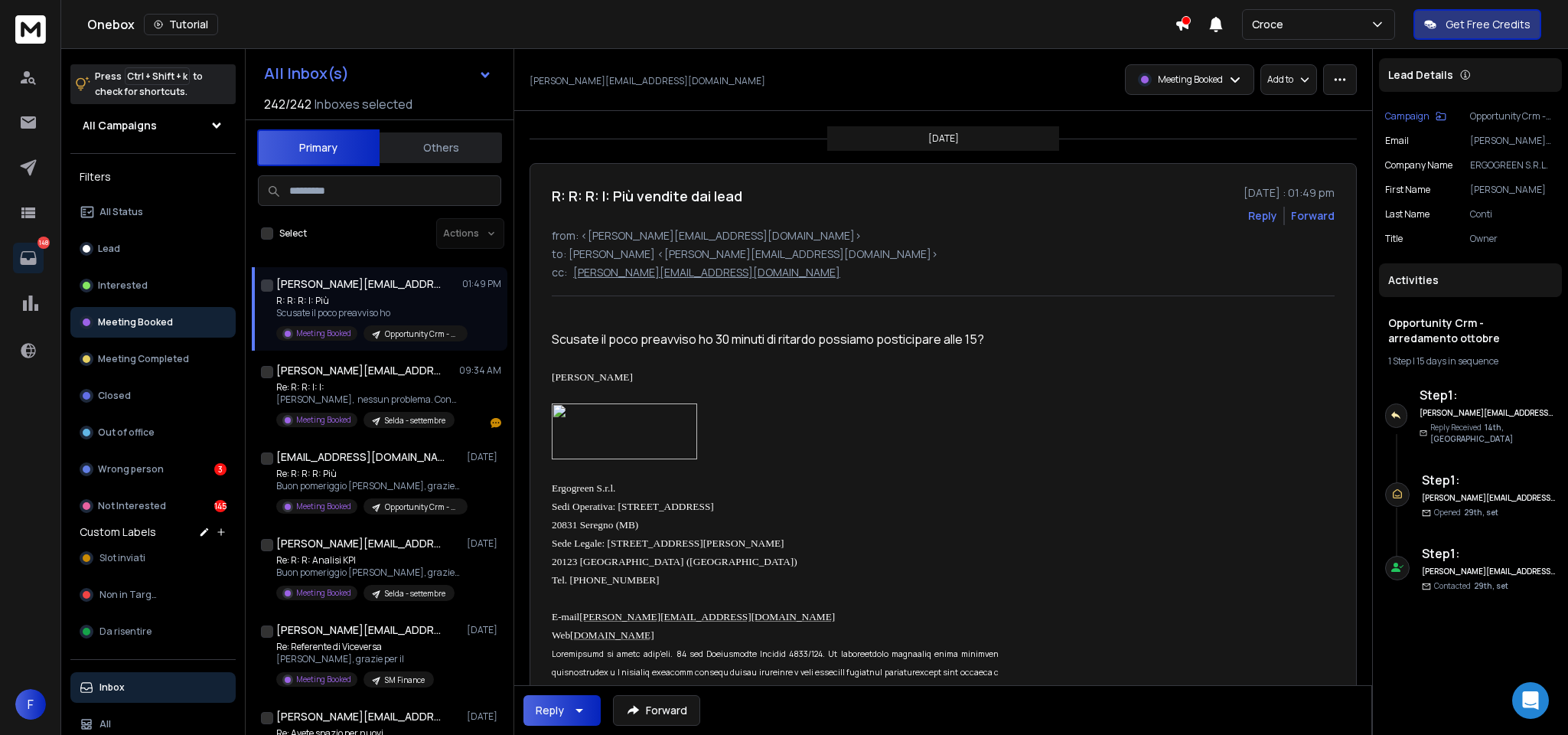
click at [573, 706] on icon "button" at bounding box center [580, 711] width 19 height 19
click at [568, 666] on p "Reply All" at bounding box center [569, 671] width 42 height 16
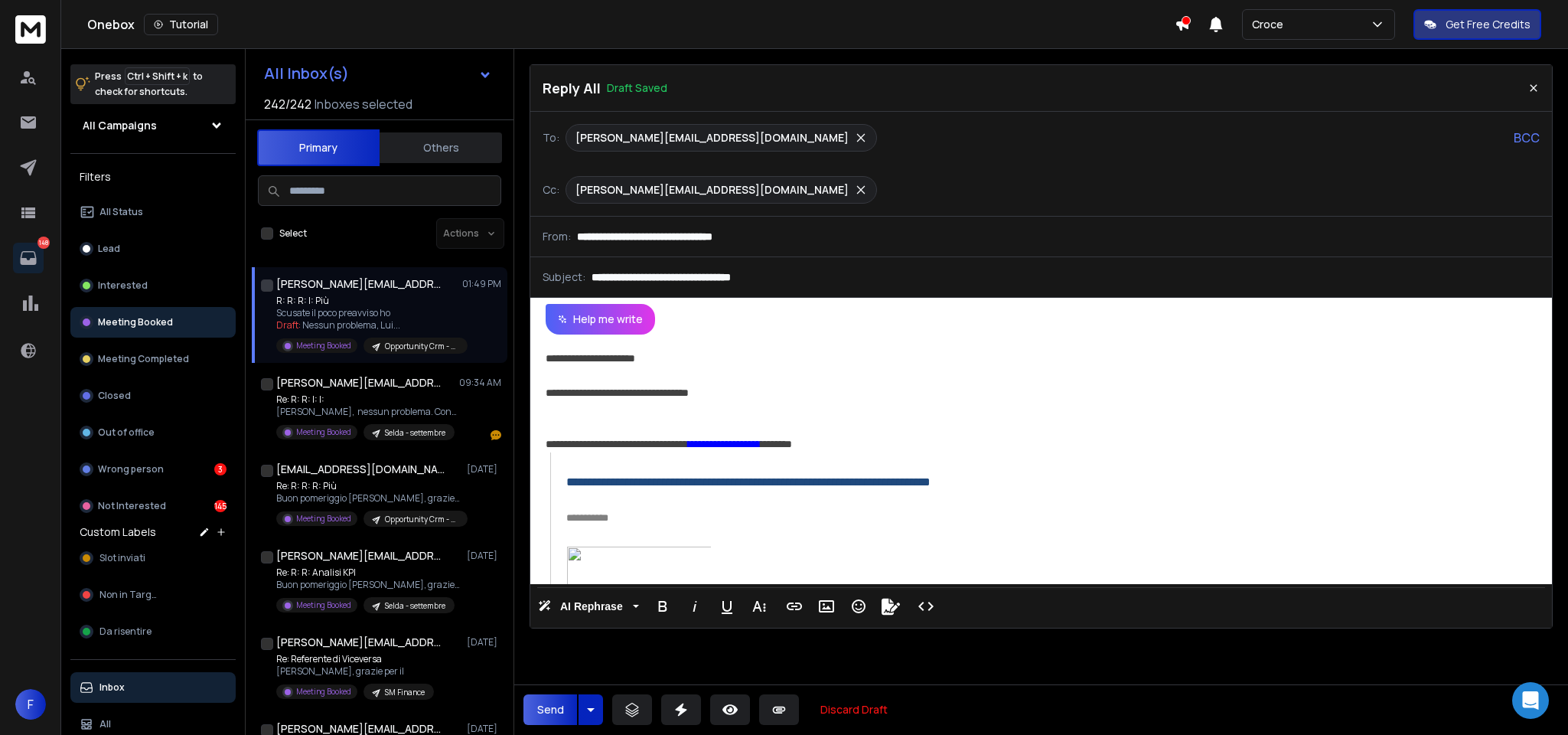
click at [546, 710] on button "Send" at bounding box center [550, 709] width 54 height 30
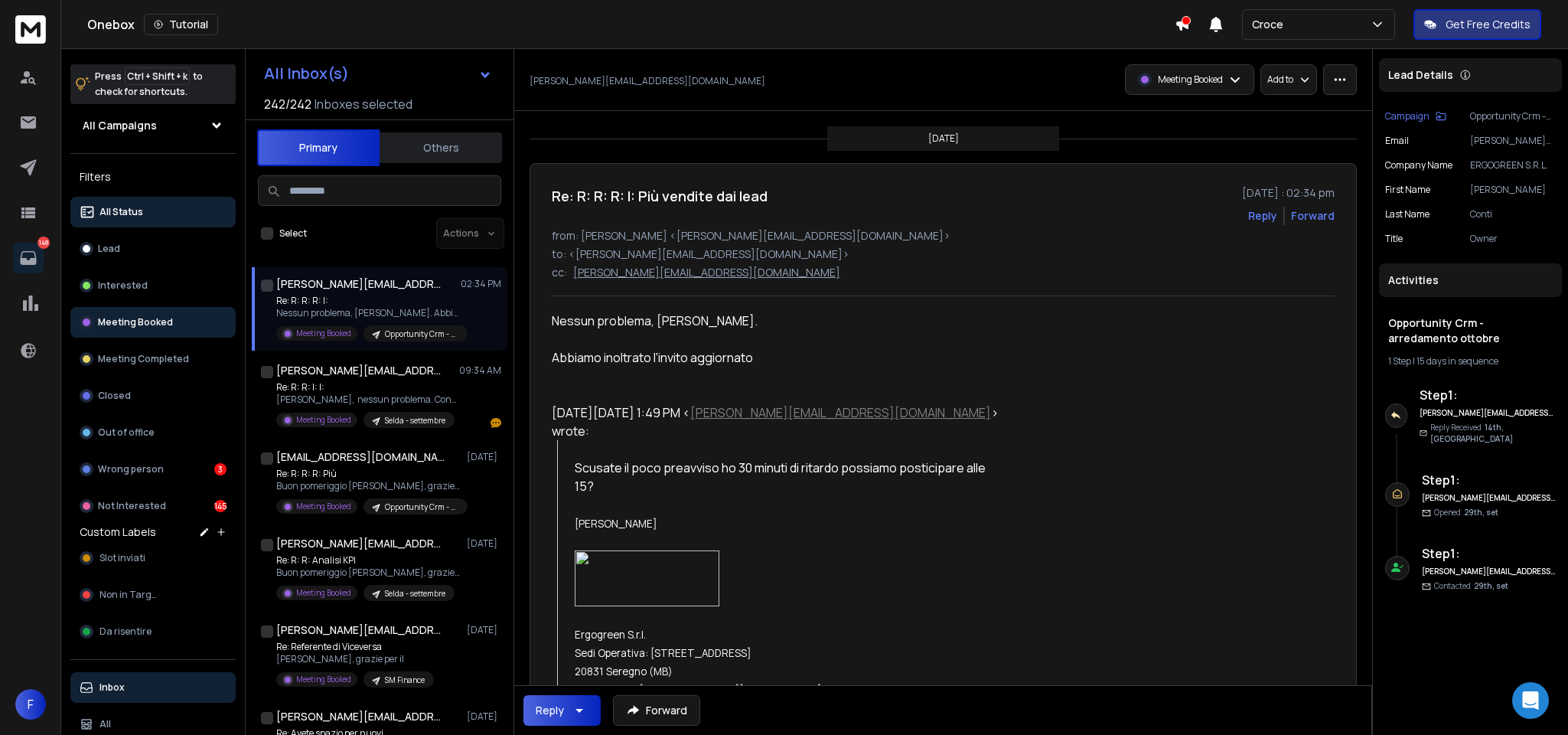
click at [163, 218] on button "All Status" at bounding box center [153, 211] width 165 height 30
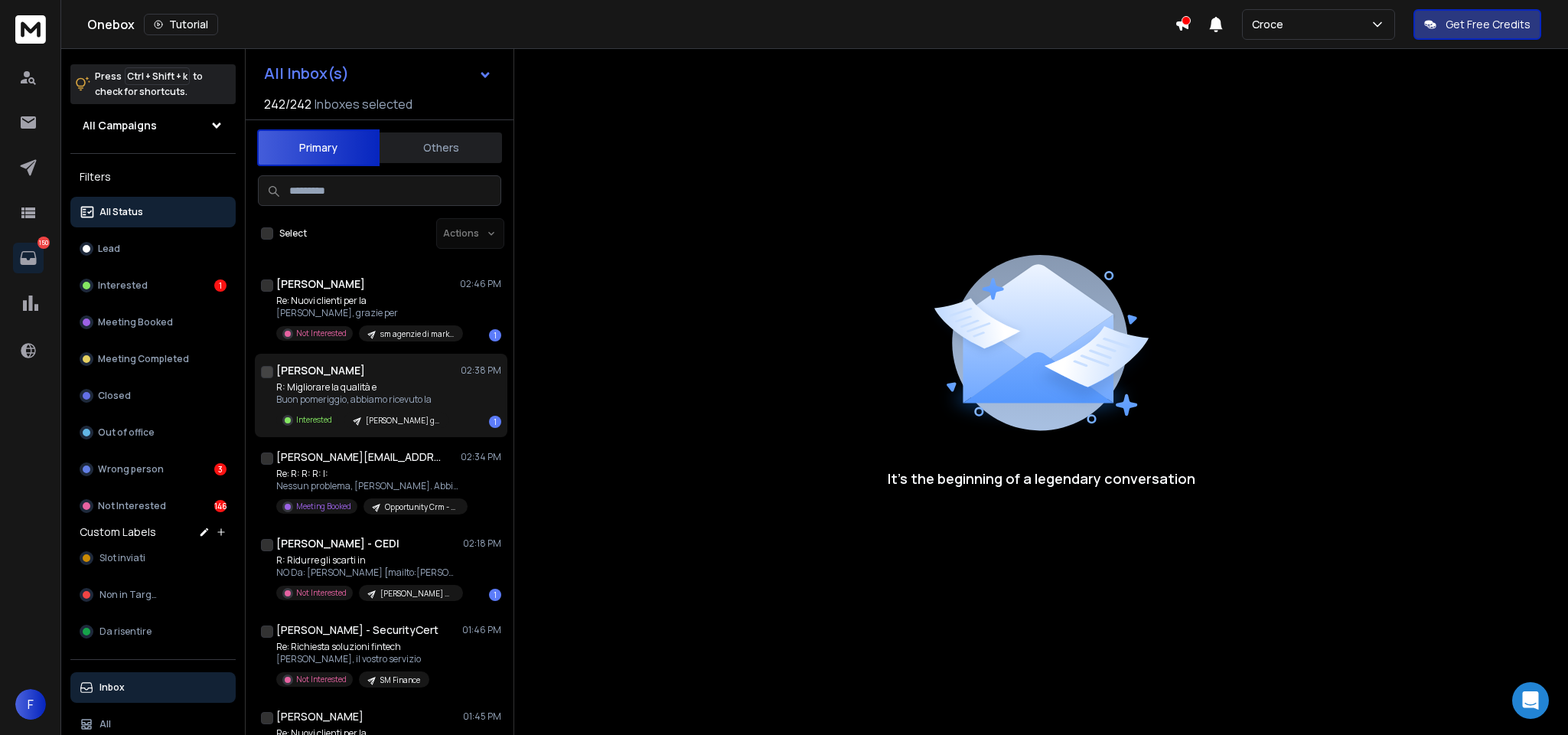
click at [432, 419] on p "[PERSON_NAME] gesi - ottobre" at bounding box center [403, 420] width 73 height 12
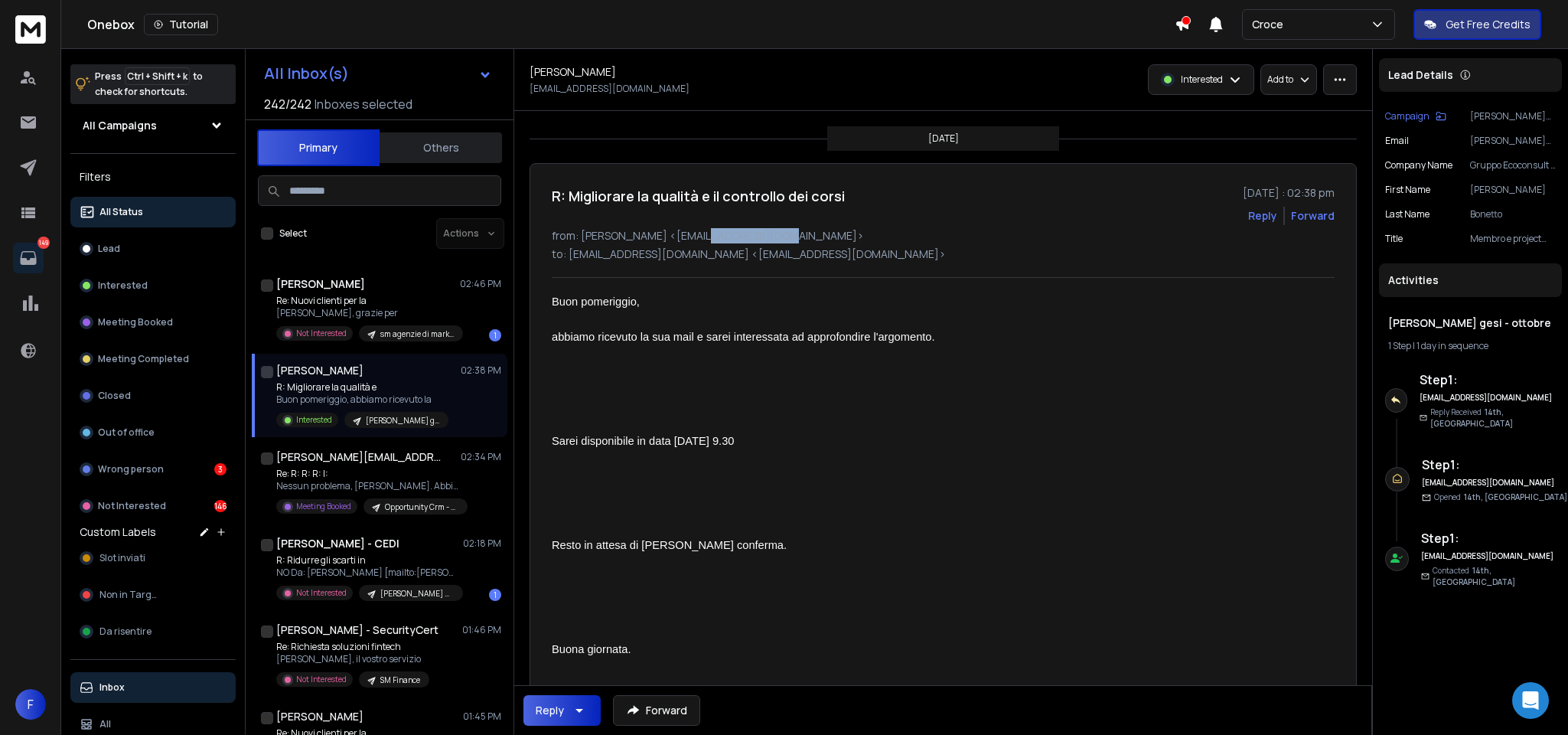
drag, startPoint x: 691, startPoint y: 232, endPoint x: 760, endPoint y: 233, distance: 69.0
click at [760, 233] on p "from: Cinzia Verde <cverde@ecoconsult.it>" at bounding box center [943, 236] width 783 height 16
copy p "ecoconsult.it"
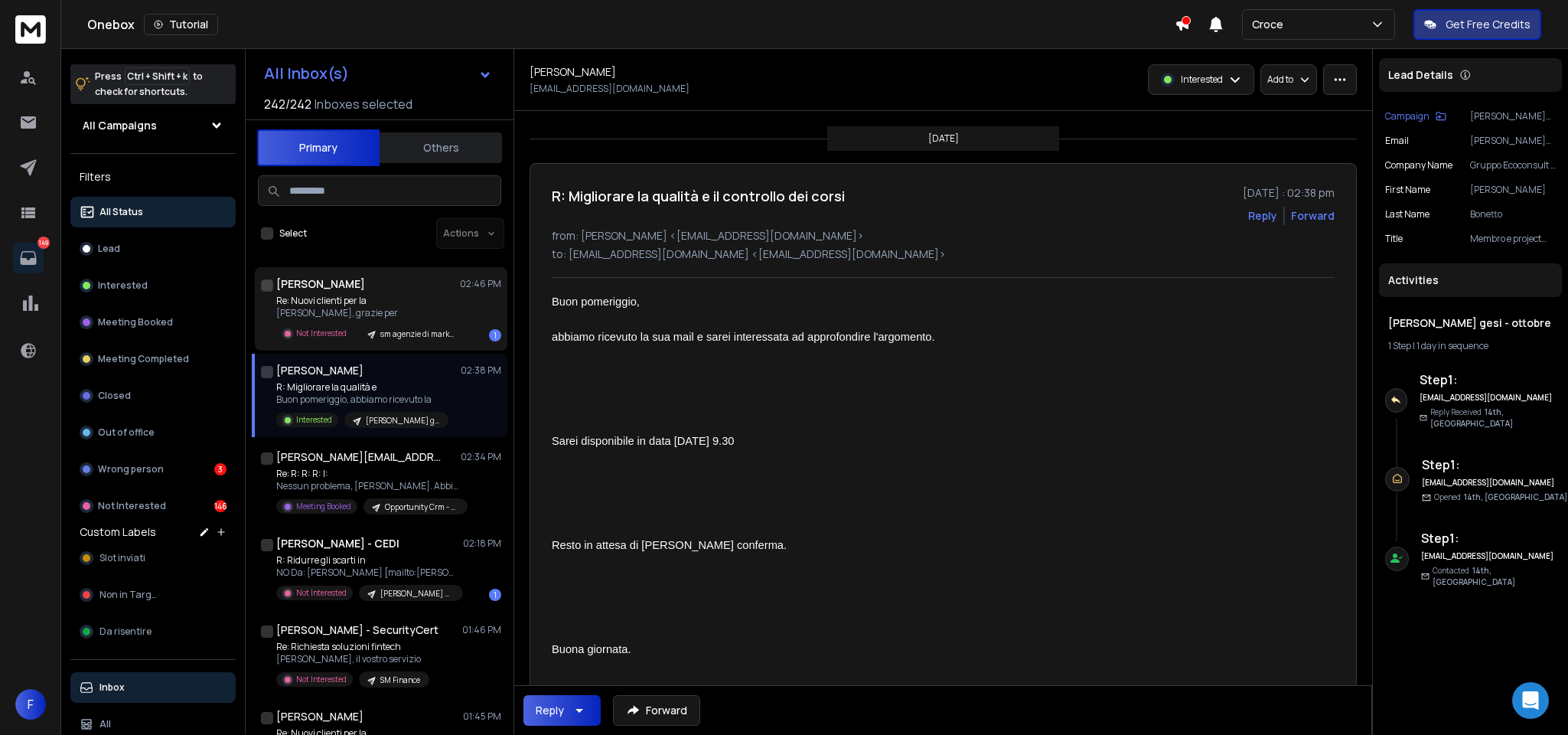
click at [448, 316] on p "Buongiorno Gentile Francesco, grazie per" at bounding box center [368, 313] width 184 height 12
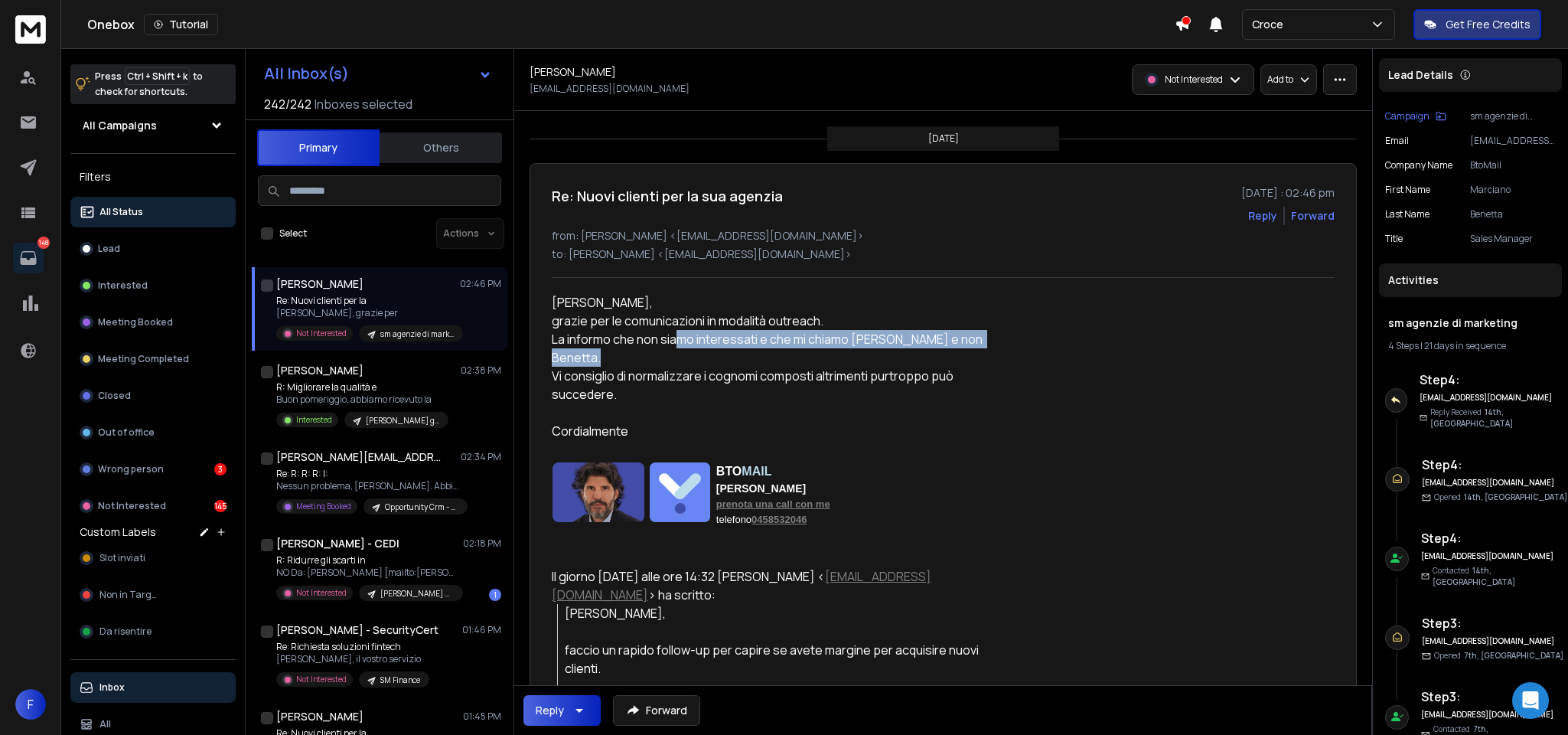
drag, startPoint x: 675, startPoint y: 345, endPoint x: 805, endPoint y: 354, distance: 130.3
click at [805, 354] on div "grazie per le comunicazioni in modalità outreach. La informo che non siamo inte…" at bounding box center [775, 358] width 447 height 92
click at [684, 391] on div "grazie per le comunicazioni in modalità outreach. La informo che non siamo inte…" at bounding box center [775, 358] width 447 height 92
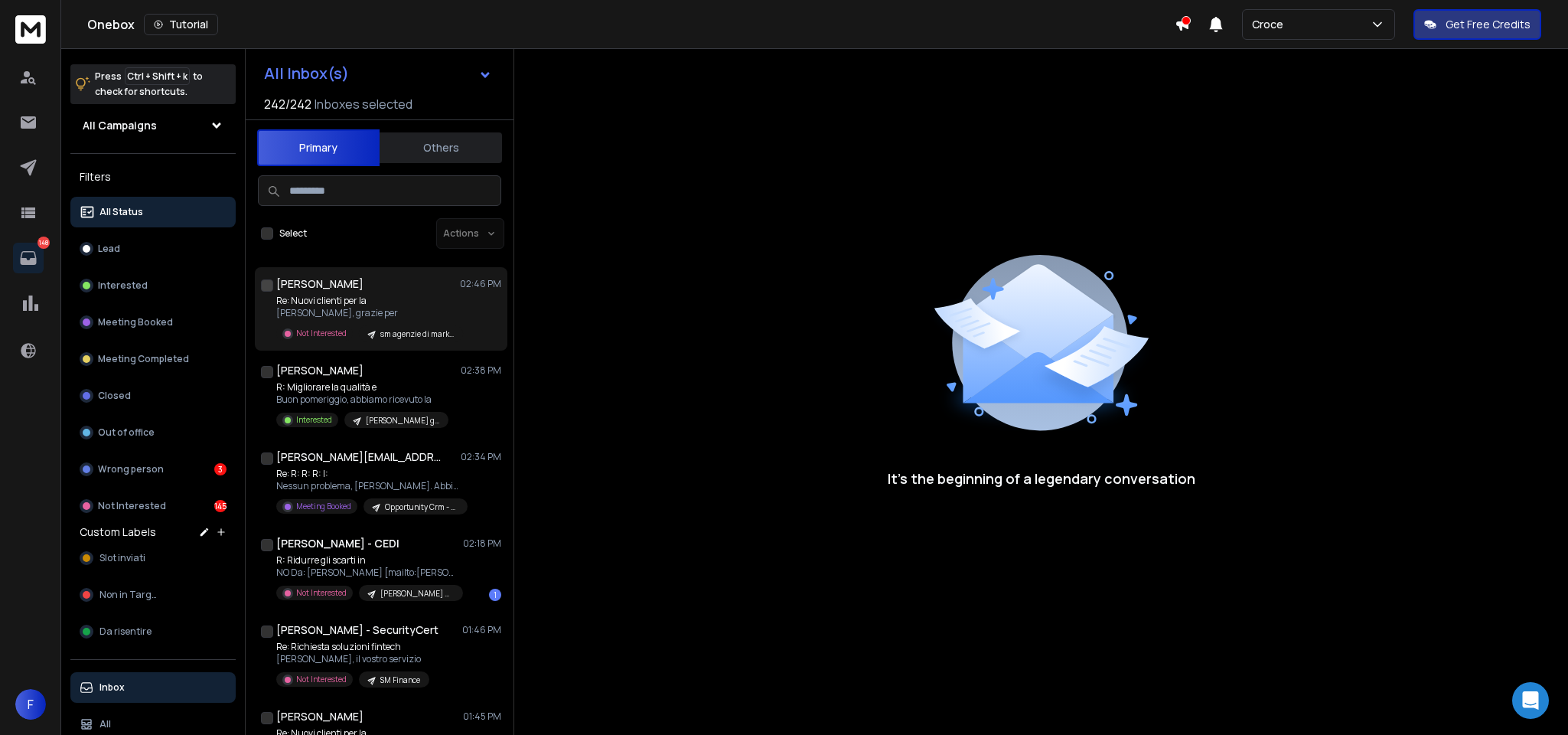
click at [450, 311] on p "Buongiorno Gentile Francesco, grazie per" at bounding box center [368, 313] width 184 height 12
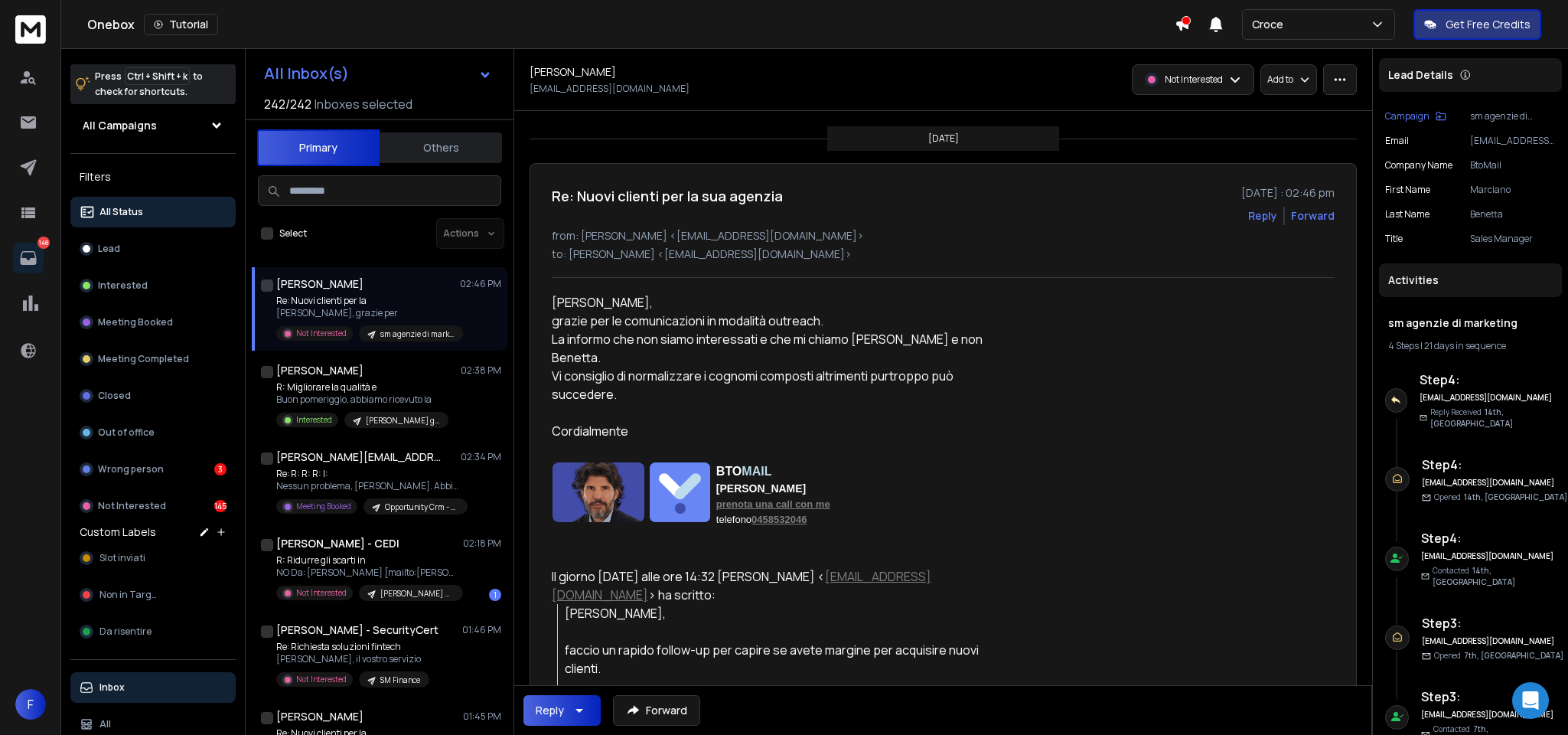
click at [558, 706] on div "Reply" at bounding box center [550, 711] width 28 height 16
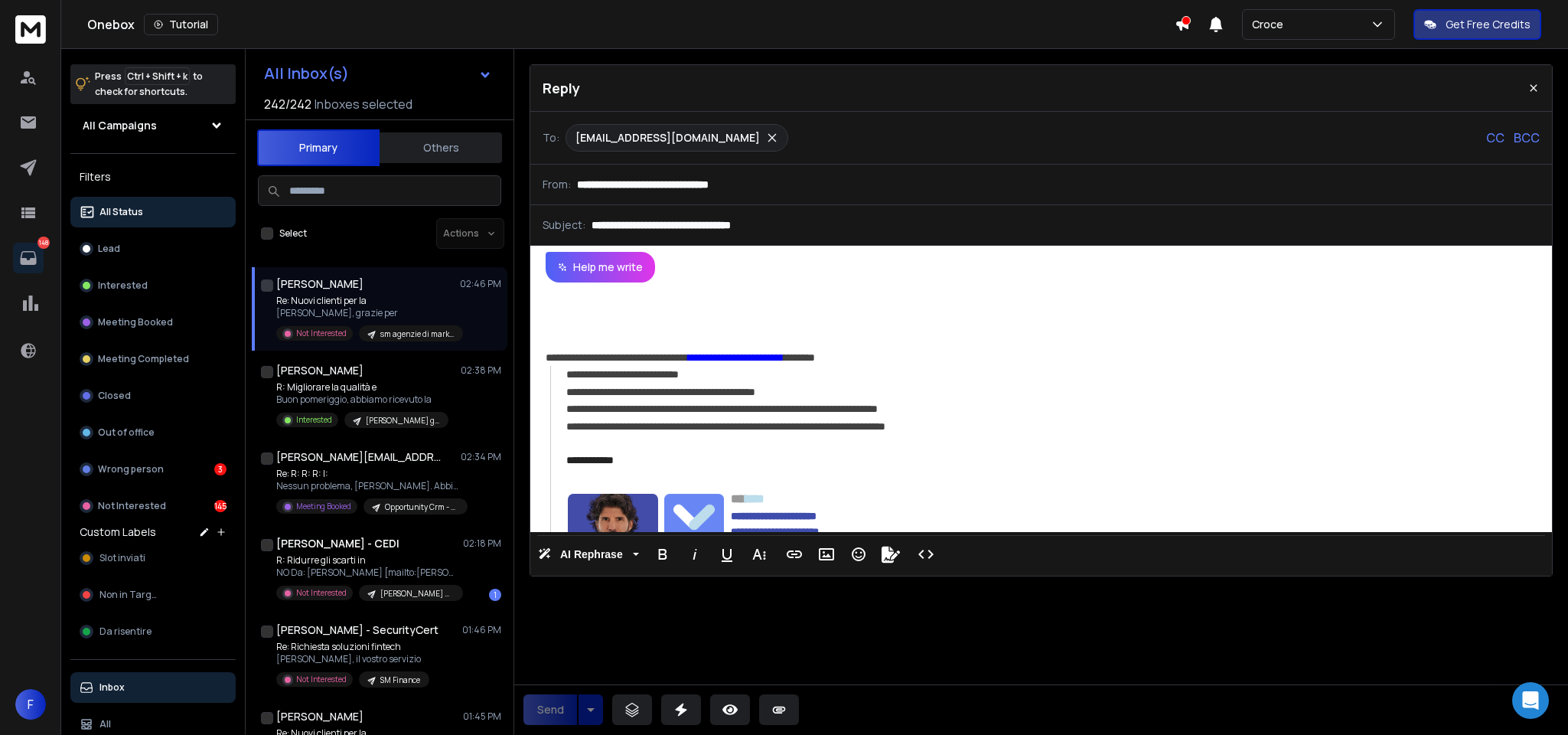
click at [766, 134] on icon at bounding box center [772, 138] width 12 height 12
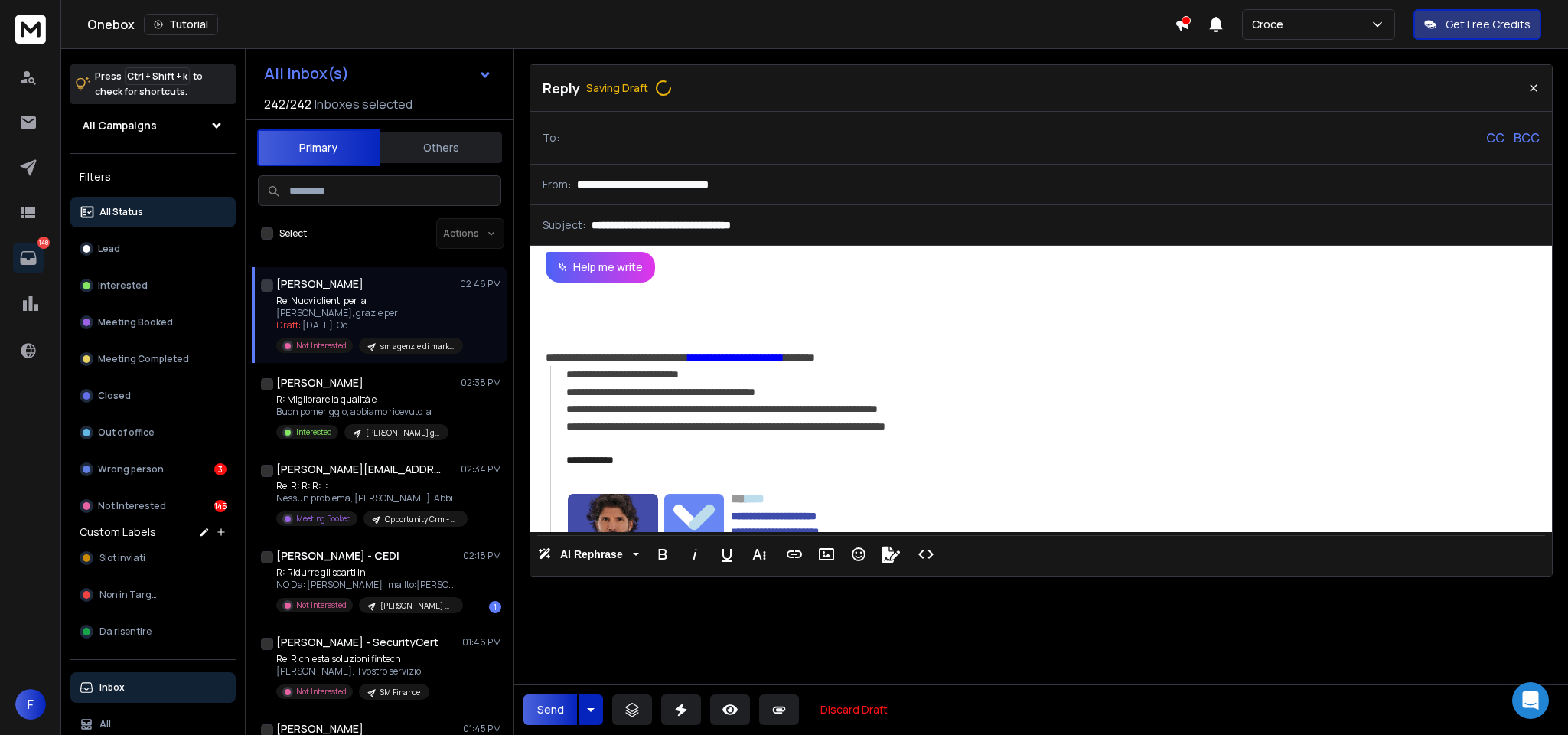
click at [664, 145] on input at bounding box center [619, 137] width 107 height 27
type input "**********"
click at [829, 189] on input "**********" at bounding box center [1059, 185] width 963 height 16
click at [883, 138] on input at bounding box center [947, 137] width 128 height 27
click at [689, 405] on div "**********" at bounding box center [1041, 409] width 949 height 51
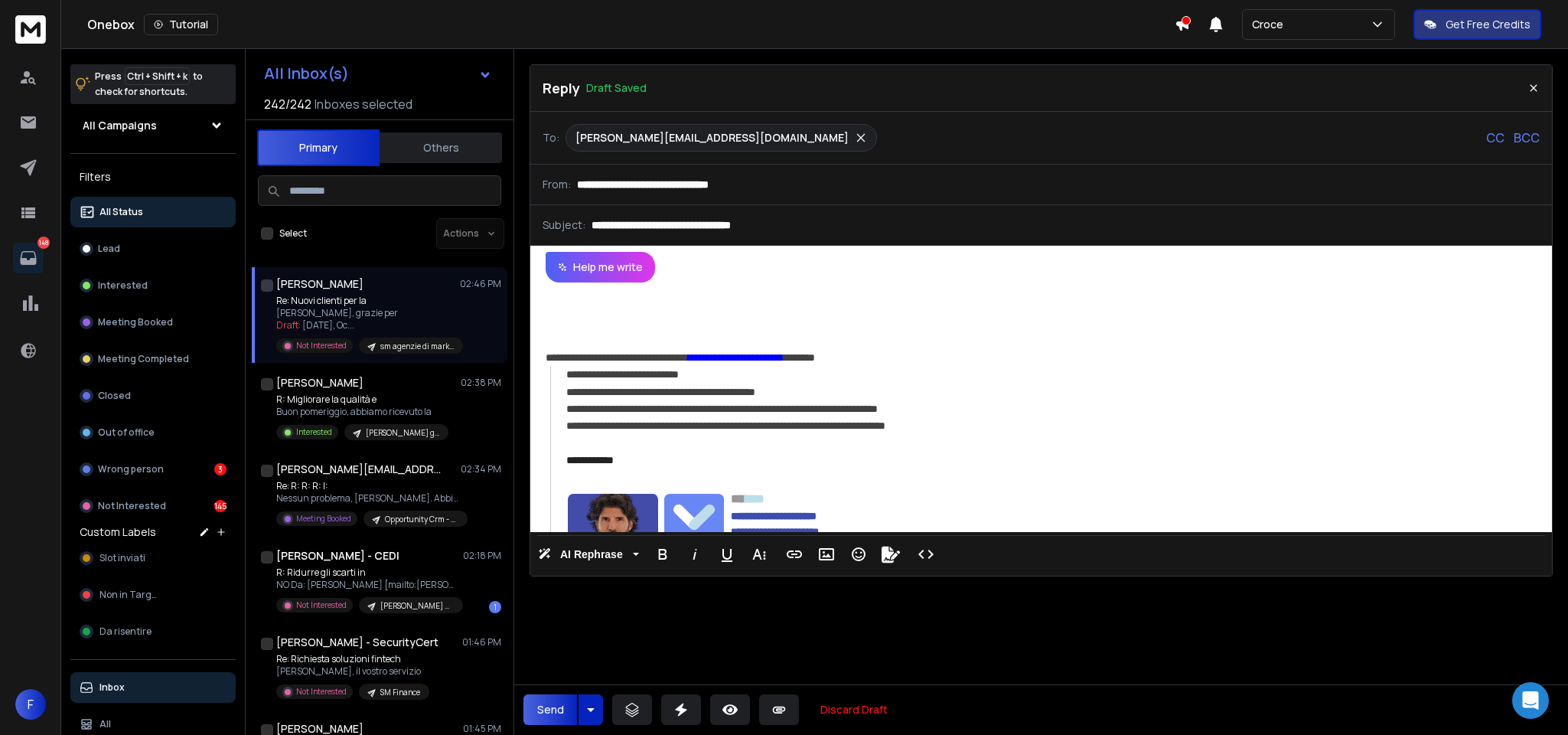
click at [540, 703] on button "Send" at bounding box center [550, 709] width 54 height 30
